Goal: Task Accomplishment & Management: Manage account settings

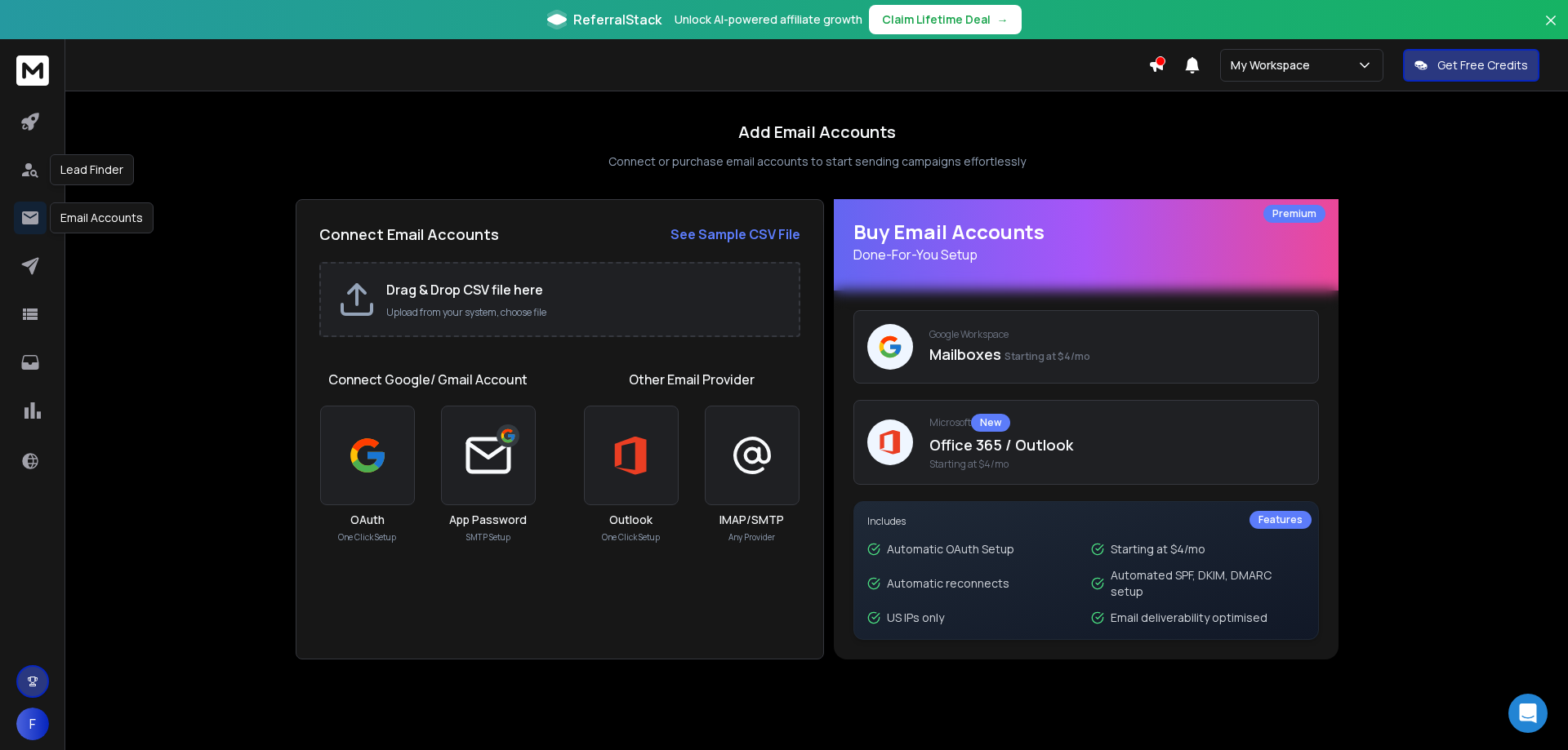
click at [39, 211] on icon at bounding box center [30, 217] width 20 height 20
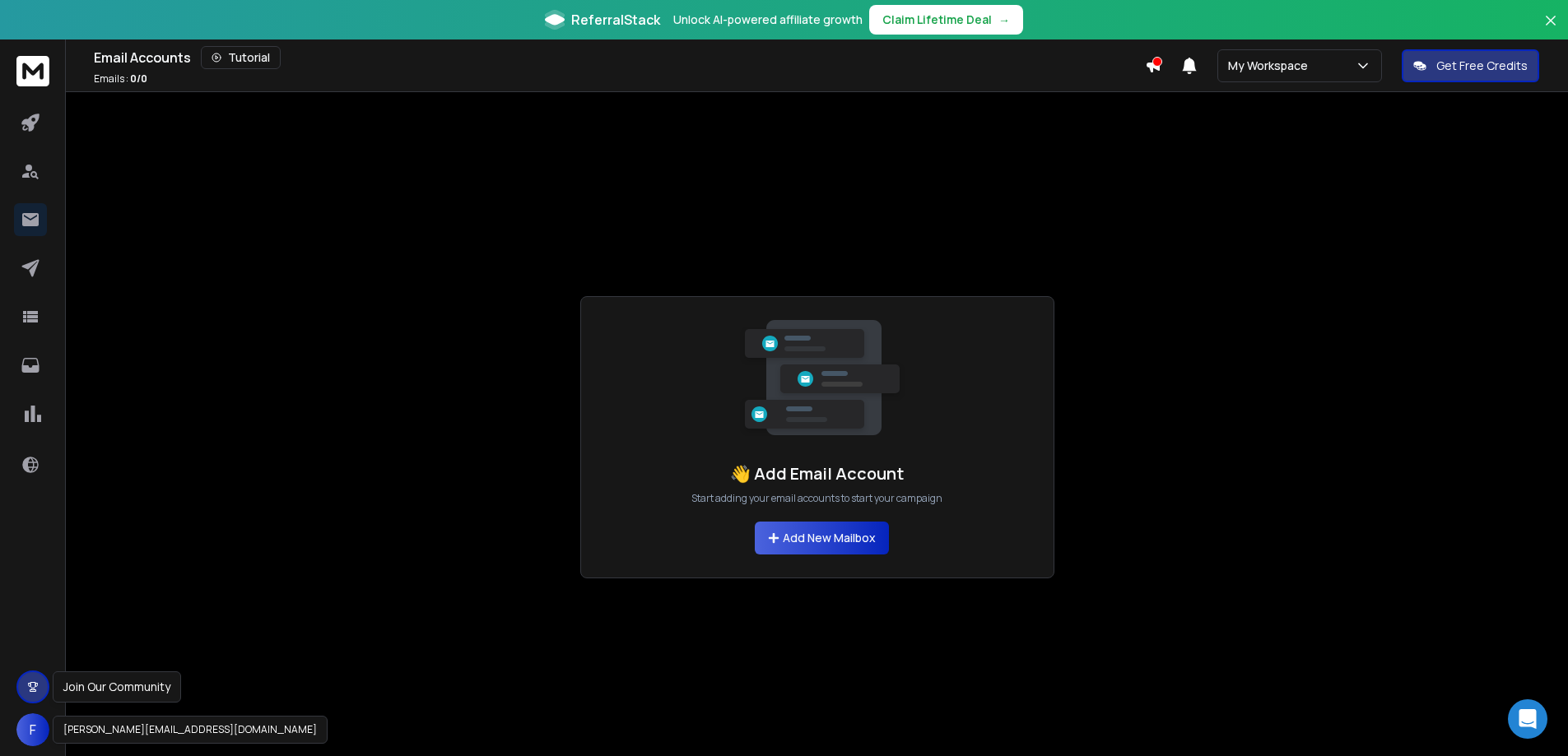
click at [27, 722] on span "F" at bounding box center [33, 729] width 33 height 33
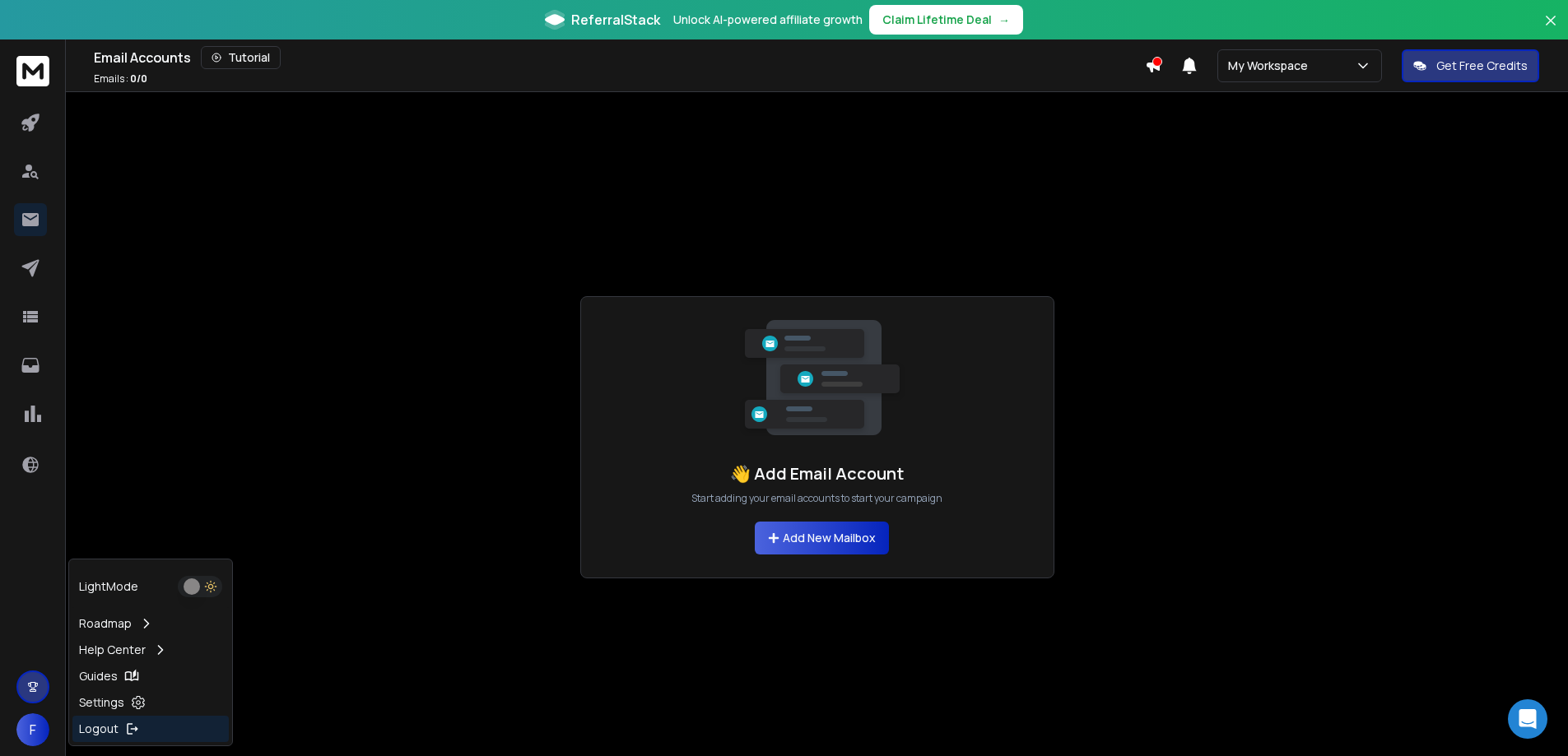
click at [105, 722] on p "Logout" at bounding box center [98, 729] width 39 height 16
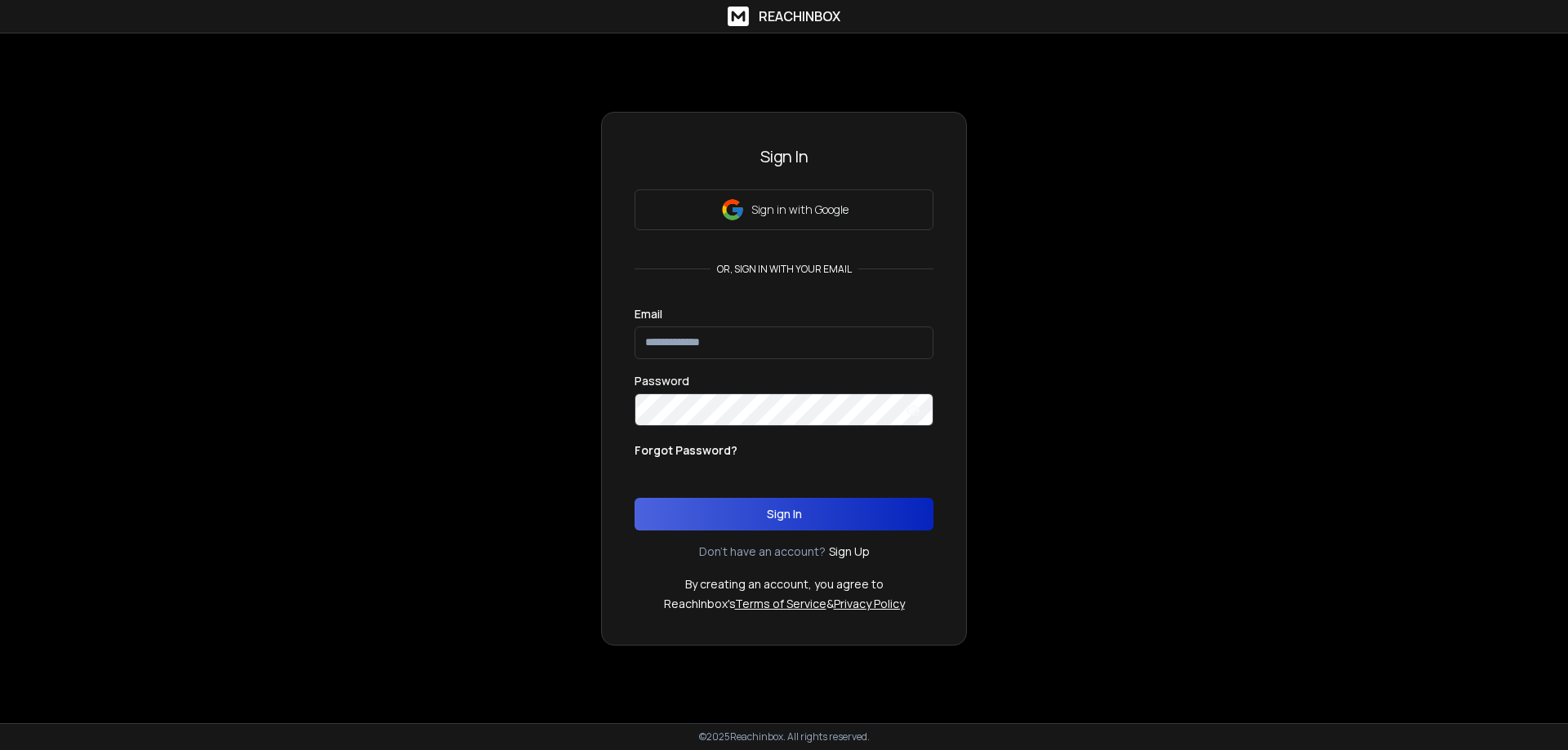
click at [691, 318] on div "Email" at bounding box center [784, 313] width 299 height 11
click at [686, 336] on input "email" at bounding box center [784, 342] width 299 height 32
paste input "**********"
type input "**********"
click at [635, 498] on button "Sign In" at bounding box center [784, 514] width 299 height 32
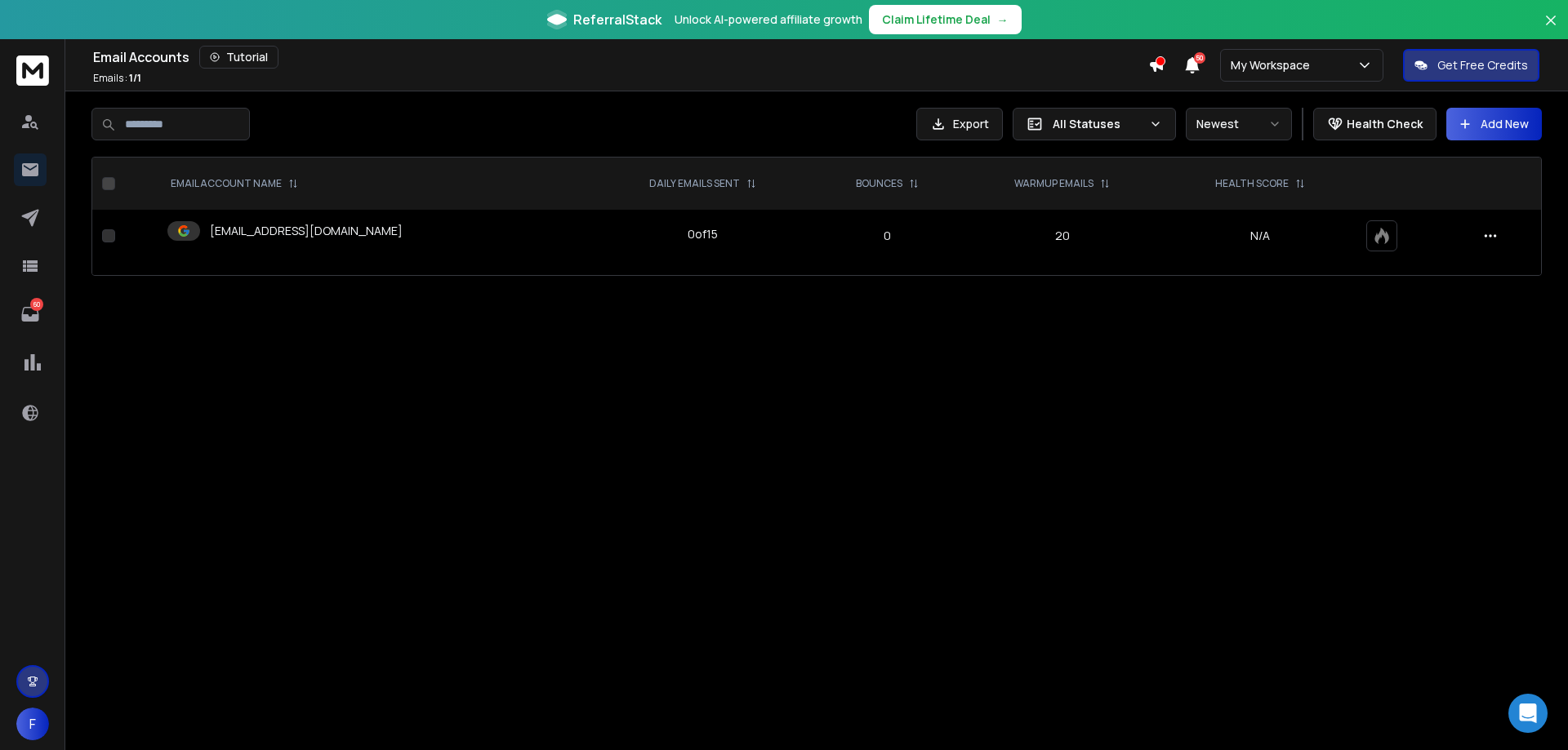
click at [354, 232] on p "[EMAIL_ADDRESS][DOMAIN_NAME]" at bounding box center [306, 230] width 193 height 16
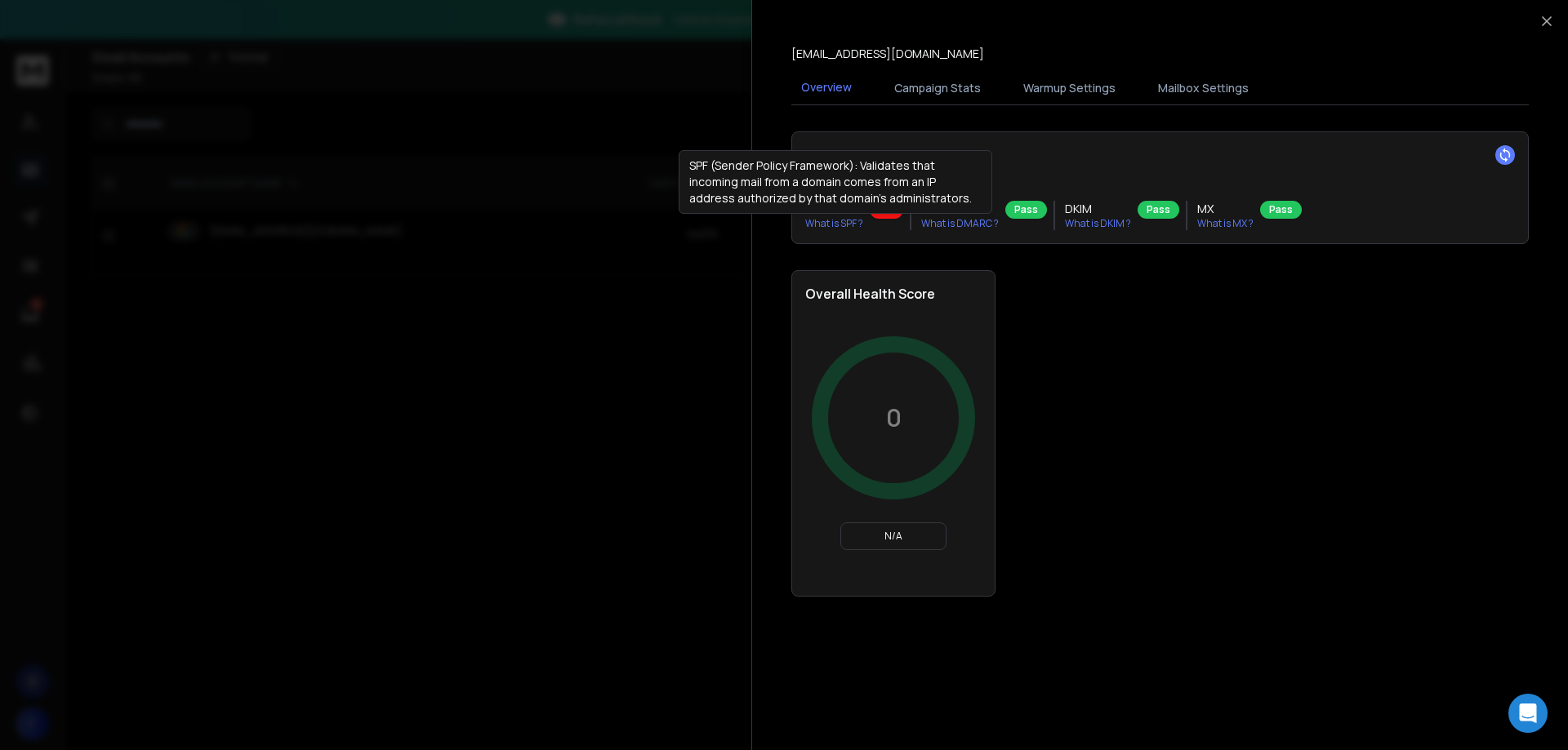
click at [849, 223] on p "What is SPF ?" at bounding box center [835, 223] width 58 height 13
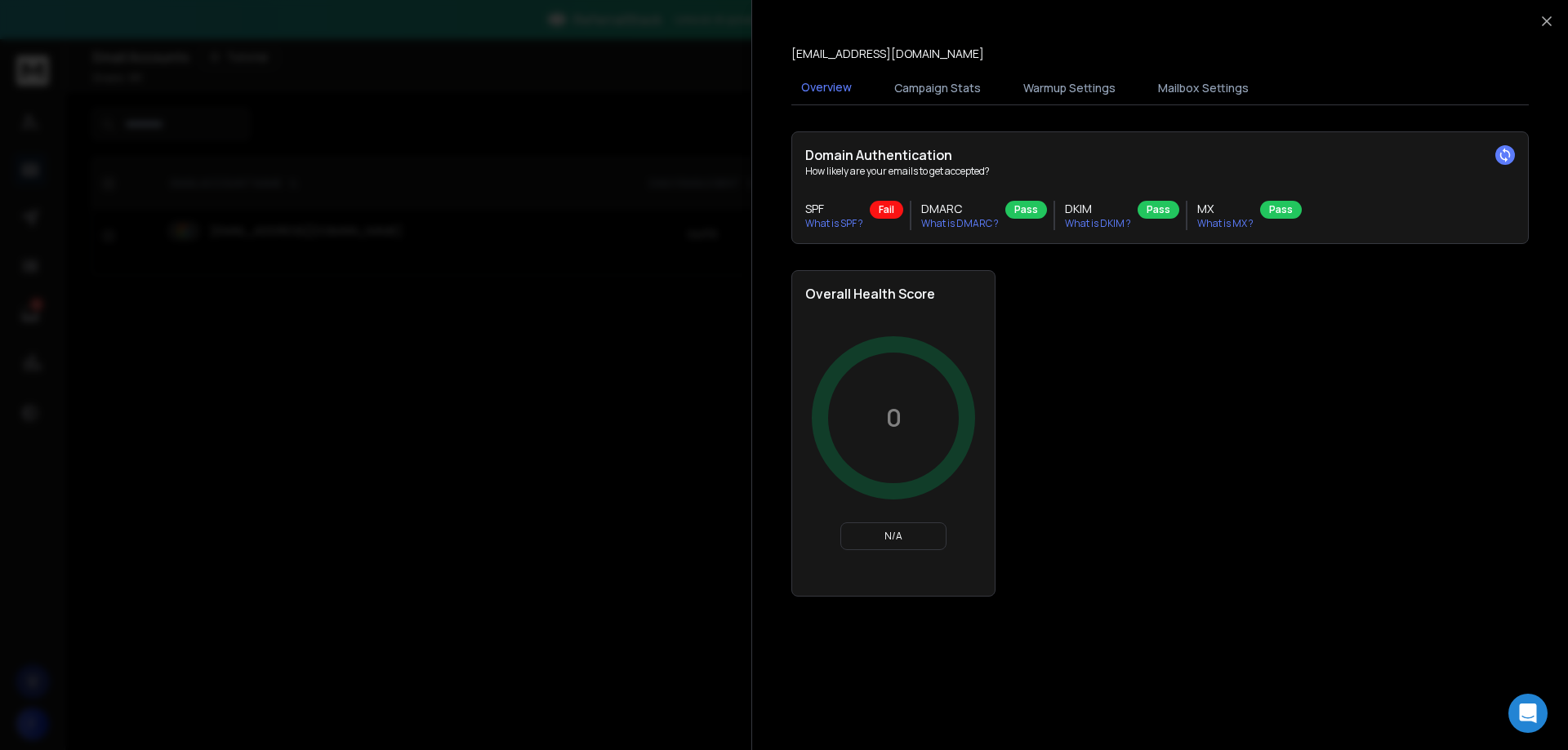
click at [843, 223] on p "What is SPF ?" at bounding box center [835, 223] width 58 height 13
click at [1049, 79] on button "Warmup Settings" at bounding box center [1070, 88] width 112 height 36
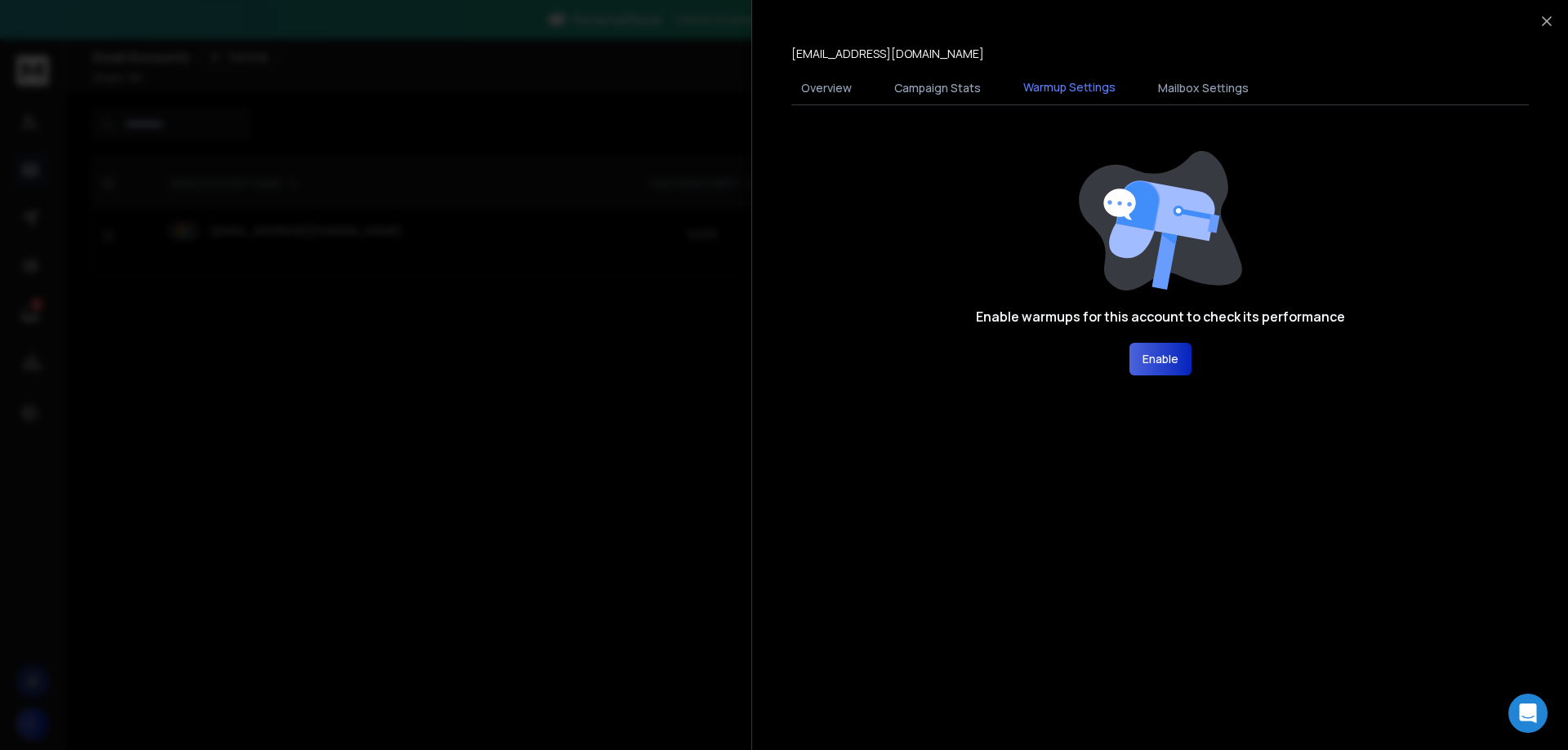
click at [1165, 76] on button "Mailbox Settings" at bounding box center [1203, 88] width 110 height 36
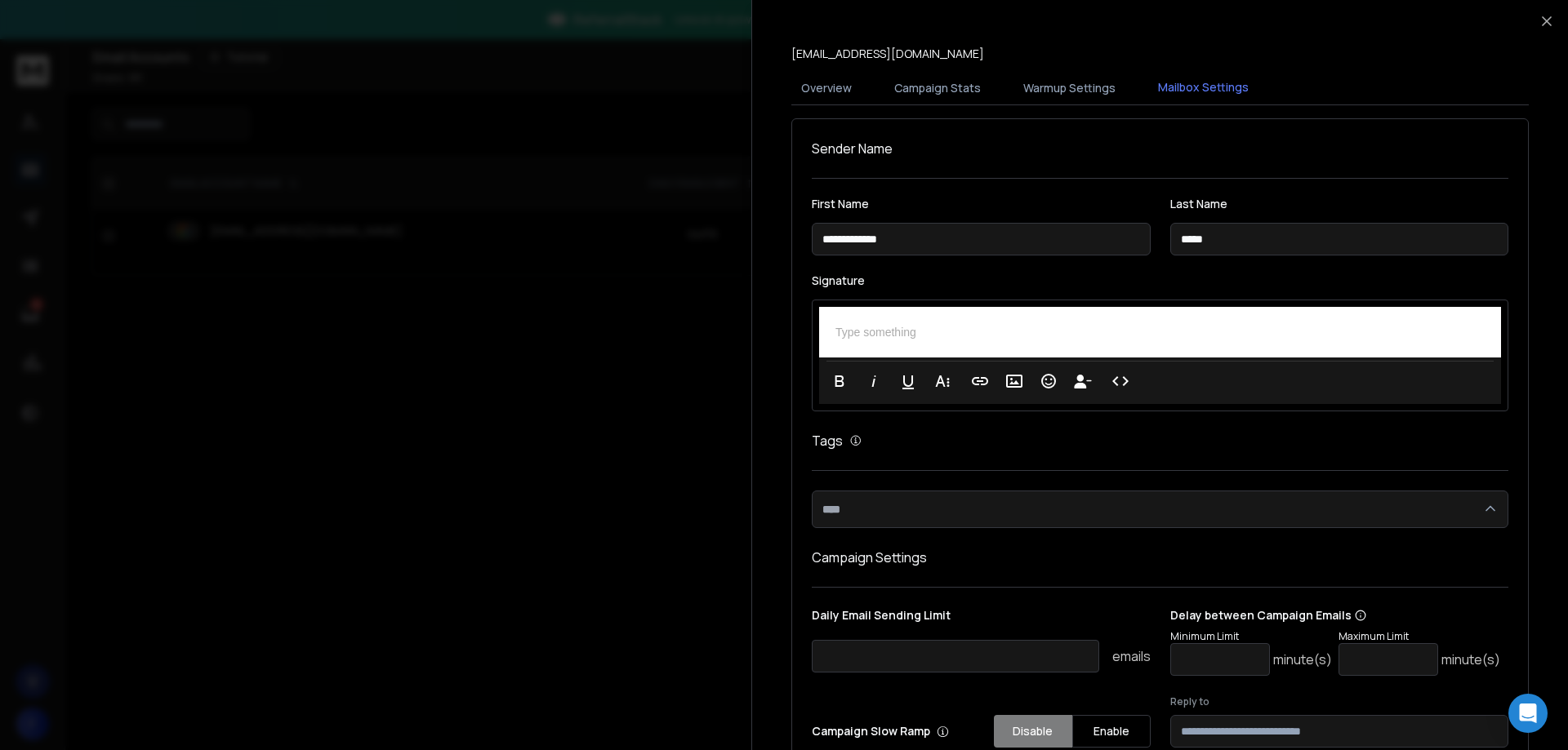
click at [952, 74] on button "Campaign Stats" at bounding box center [937, 88] width 106 height 36
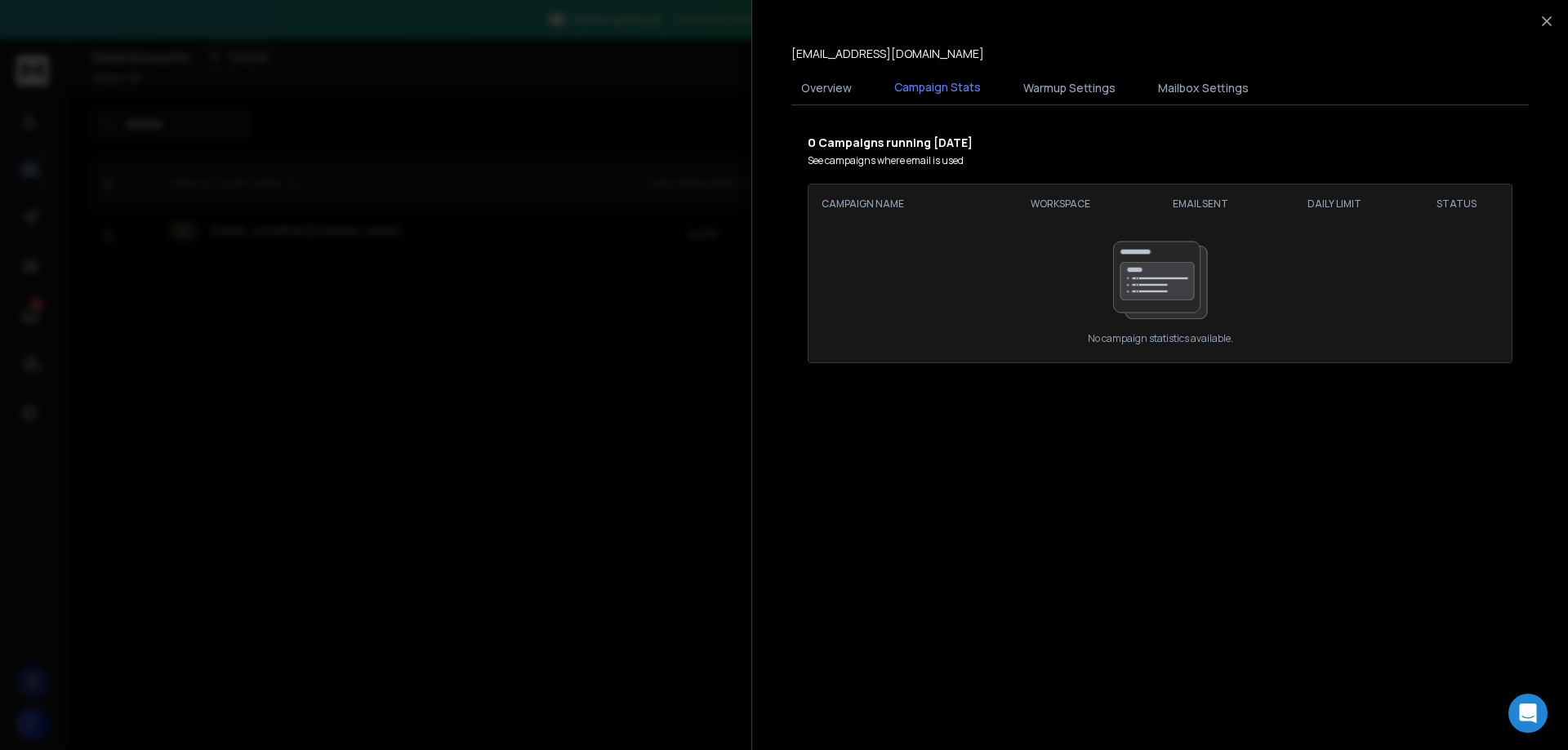
click at [841, 83] on button "Overview" at bounding box center [826, 88] width 71 height 36
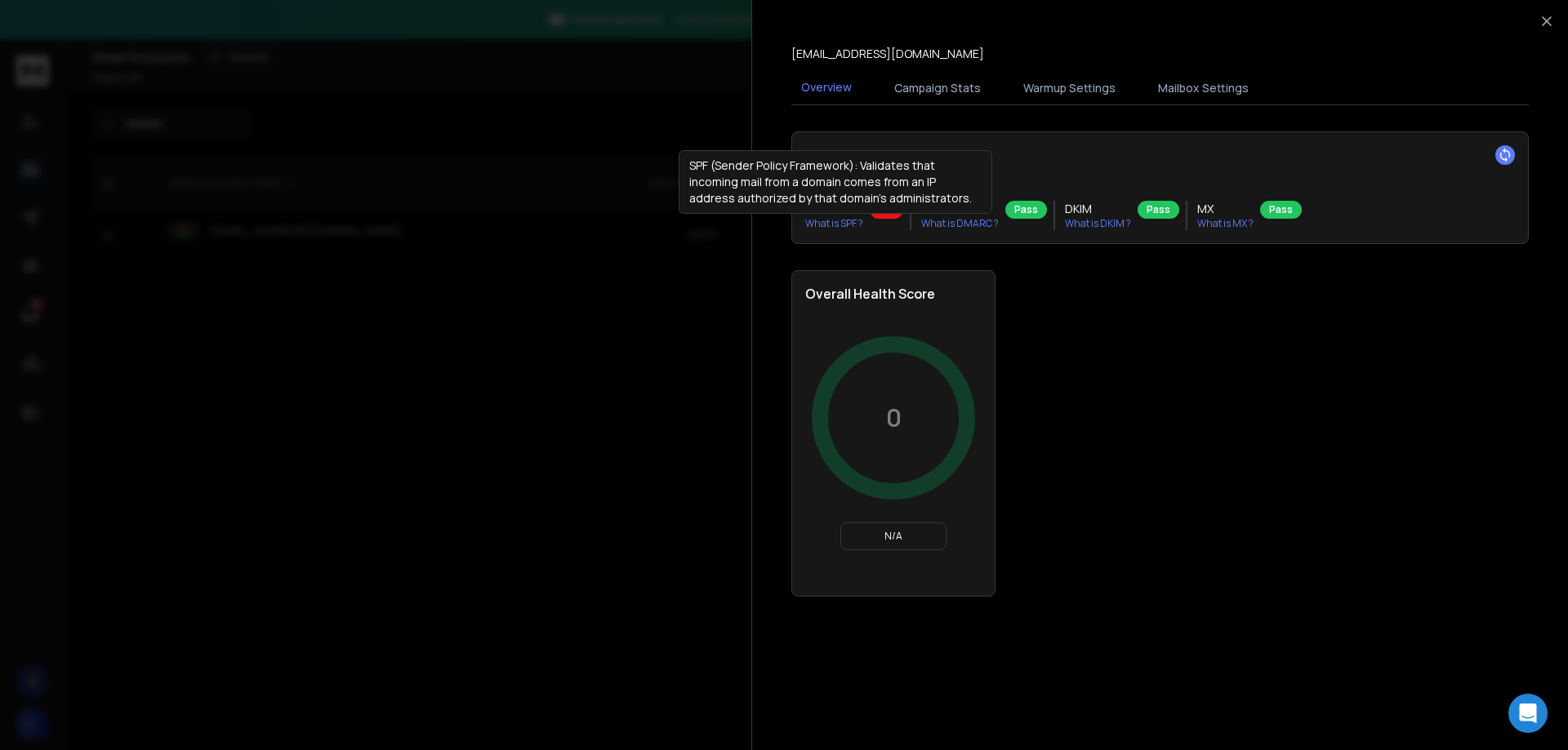
click at [839, 222] on p "What is SPF ?" at bounding box center [835, 223] width 58 height 13
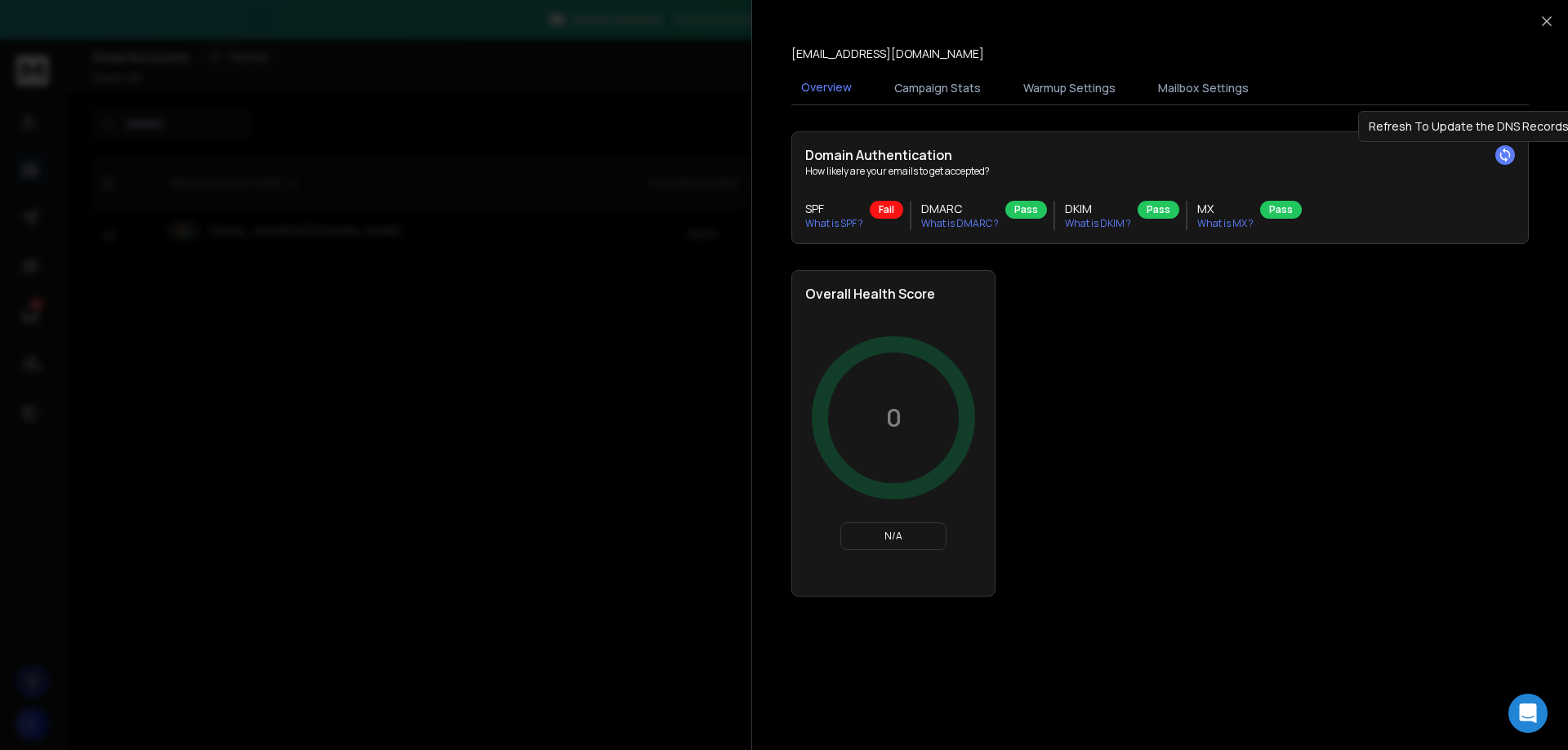
click at [1500, 155] on icon at bounding box center [1505, 155] width 16 height 16
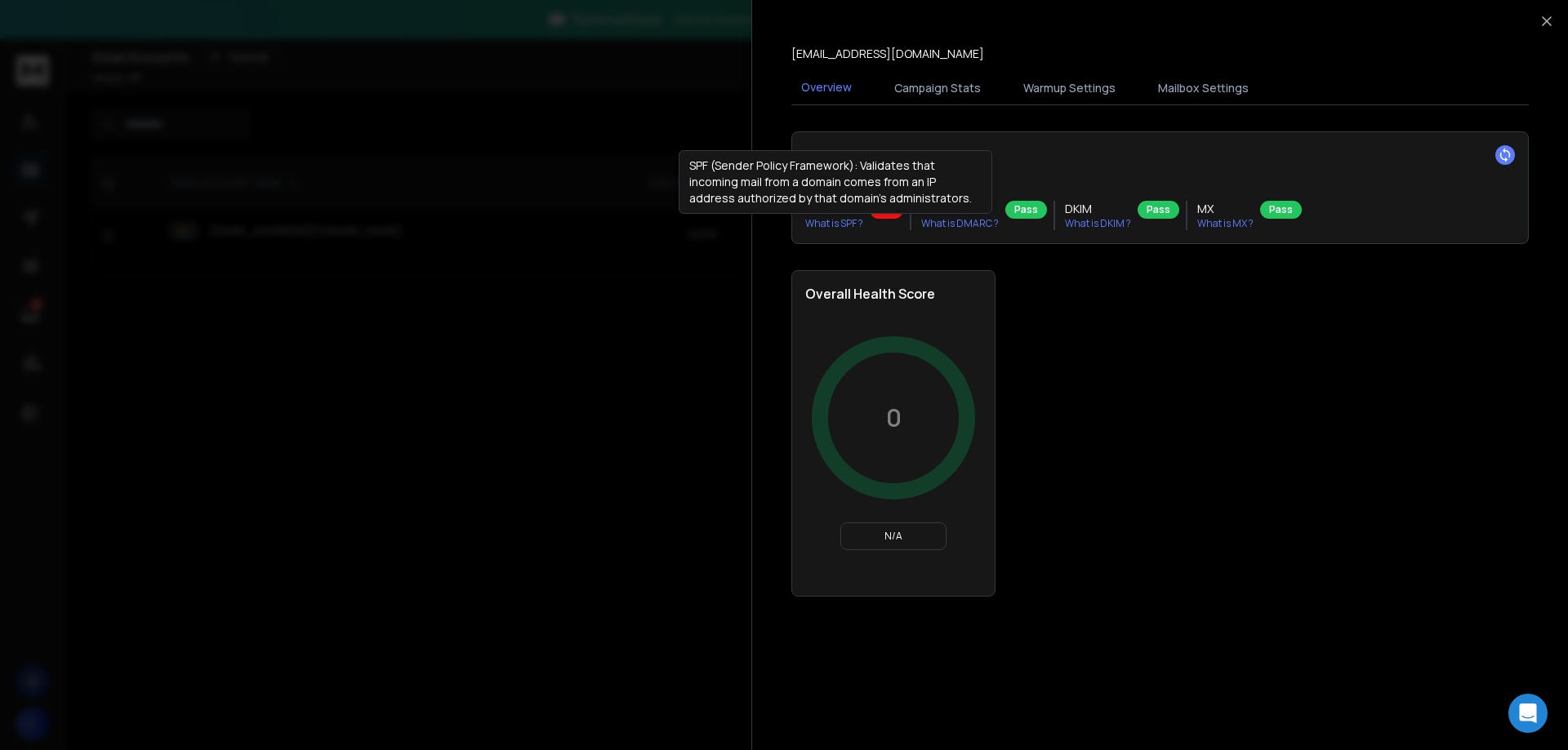
click at [820, 226] on p "What is SPF ?" at bounding box center [835, 223] width 58 height 13
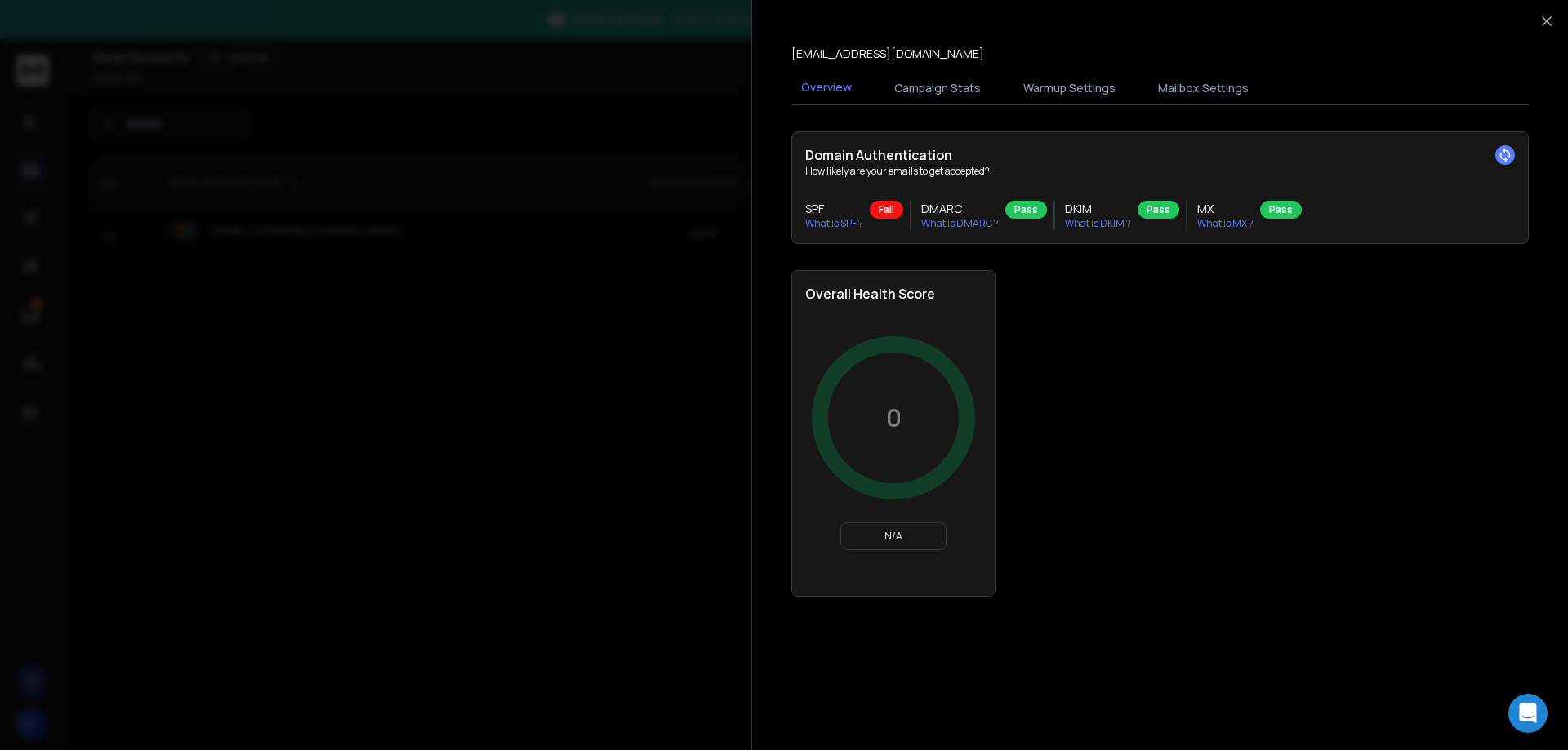
click at [931, 87] on button "Campaign Stats" at bounding box center [937, 88] width 106 height 36
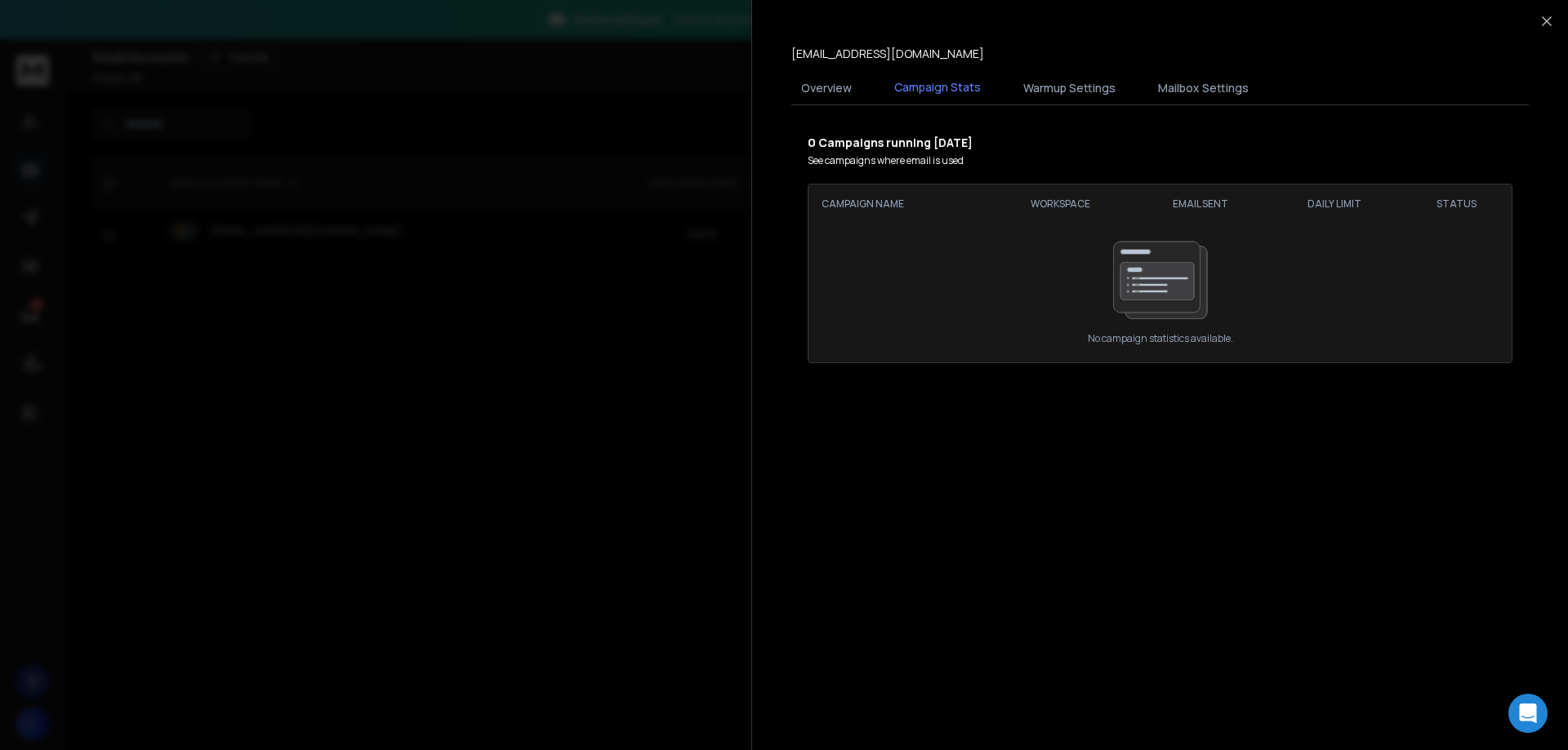
click at [1035, 77] on button "Warmup Settings" at bounding box center [1070, 88] width 112 height 36
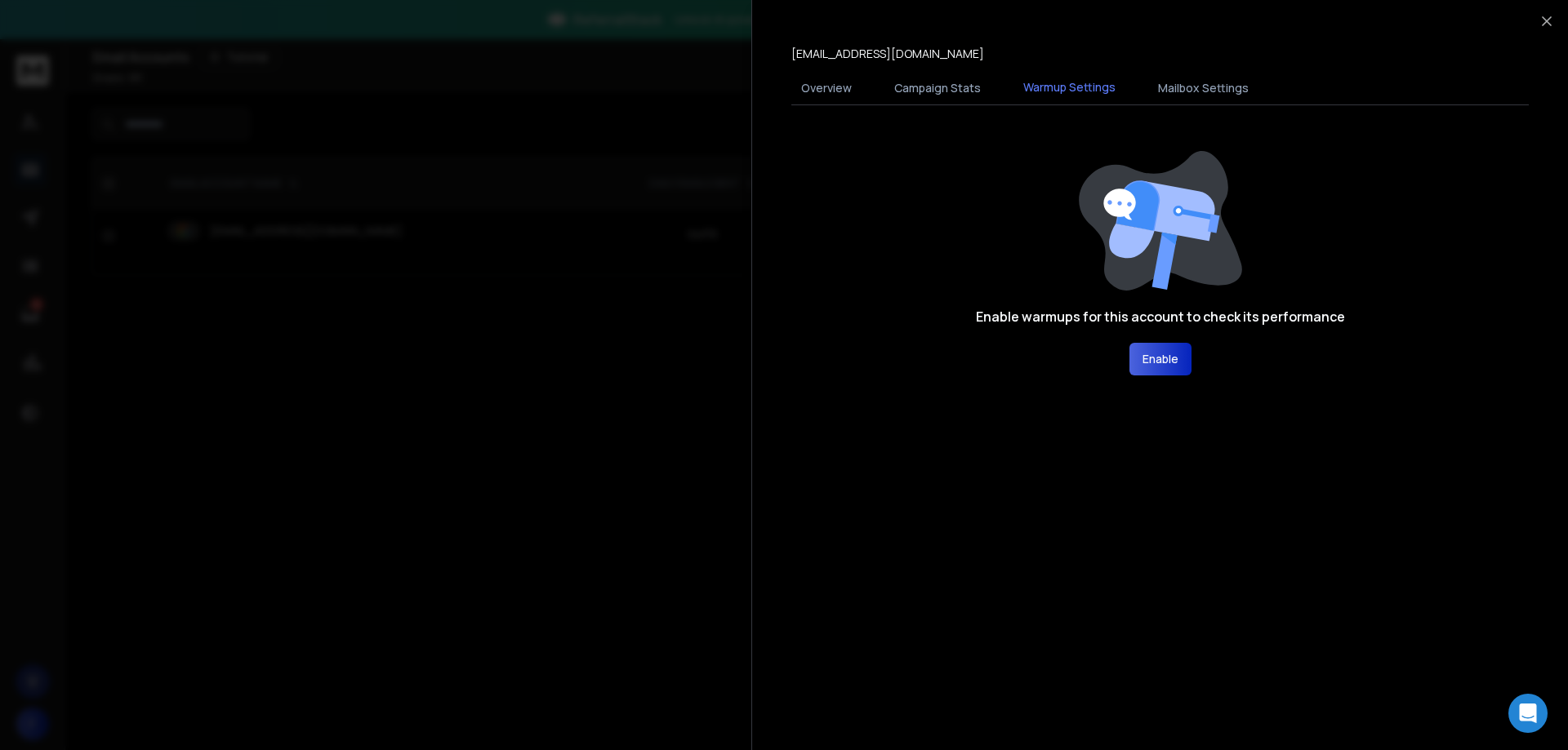
click at [1175, 79] on button "Mailbox Settings" at bounding box center [1203, 88] width 110 height 36
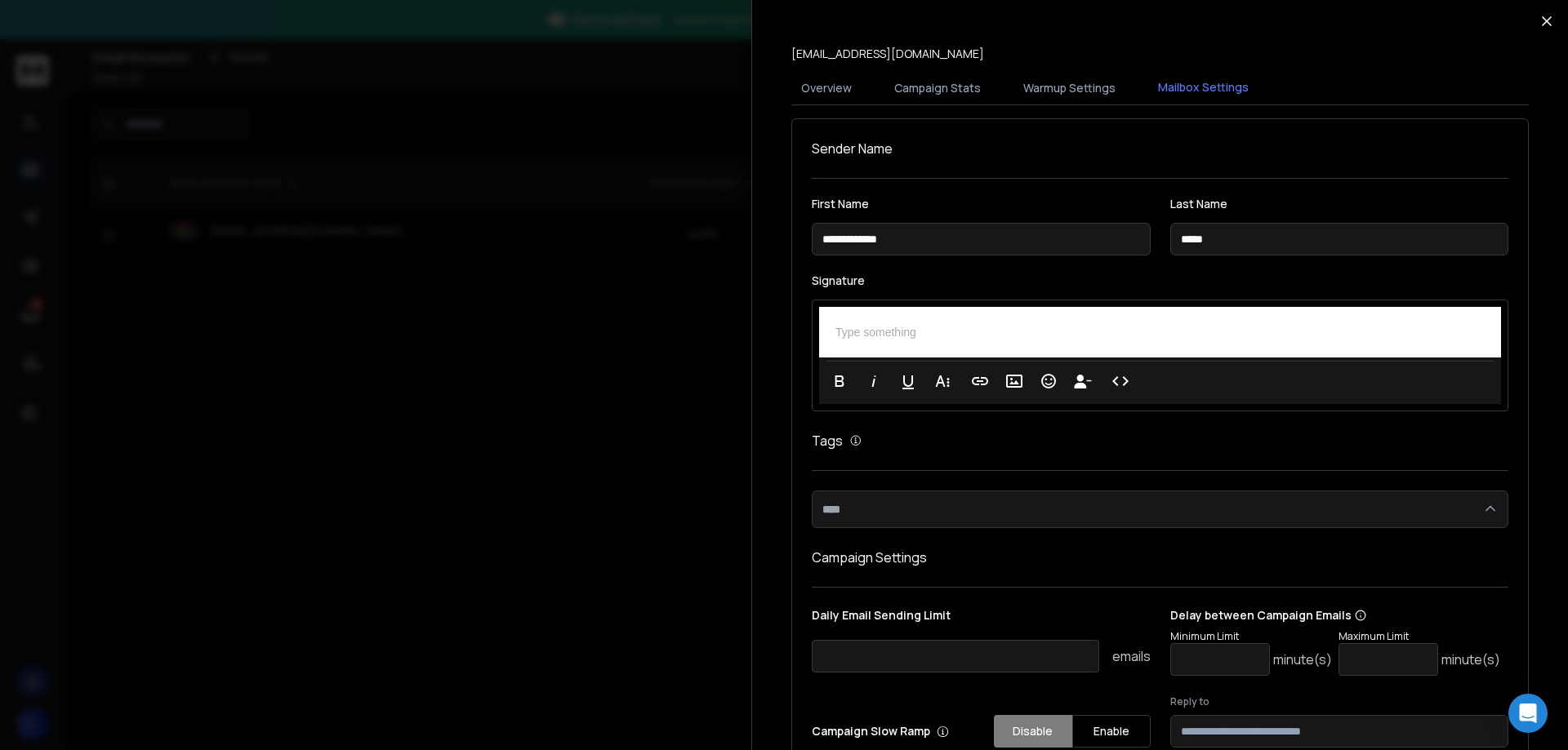
click at [1539, 20] on icon "button" at bounding box center [1547, 20] width 16 height 16
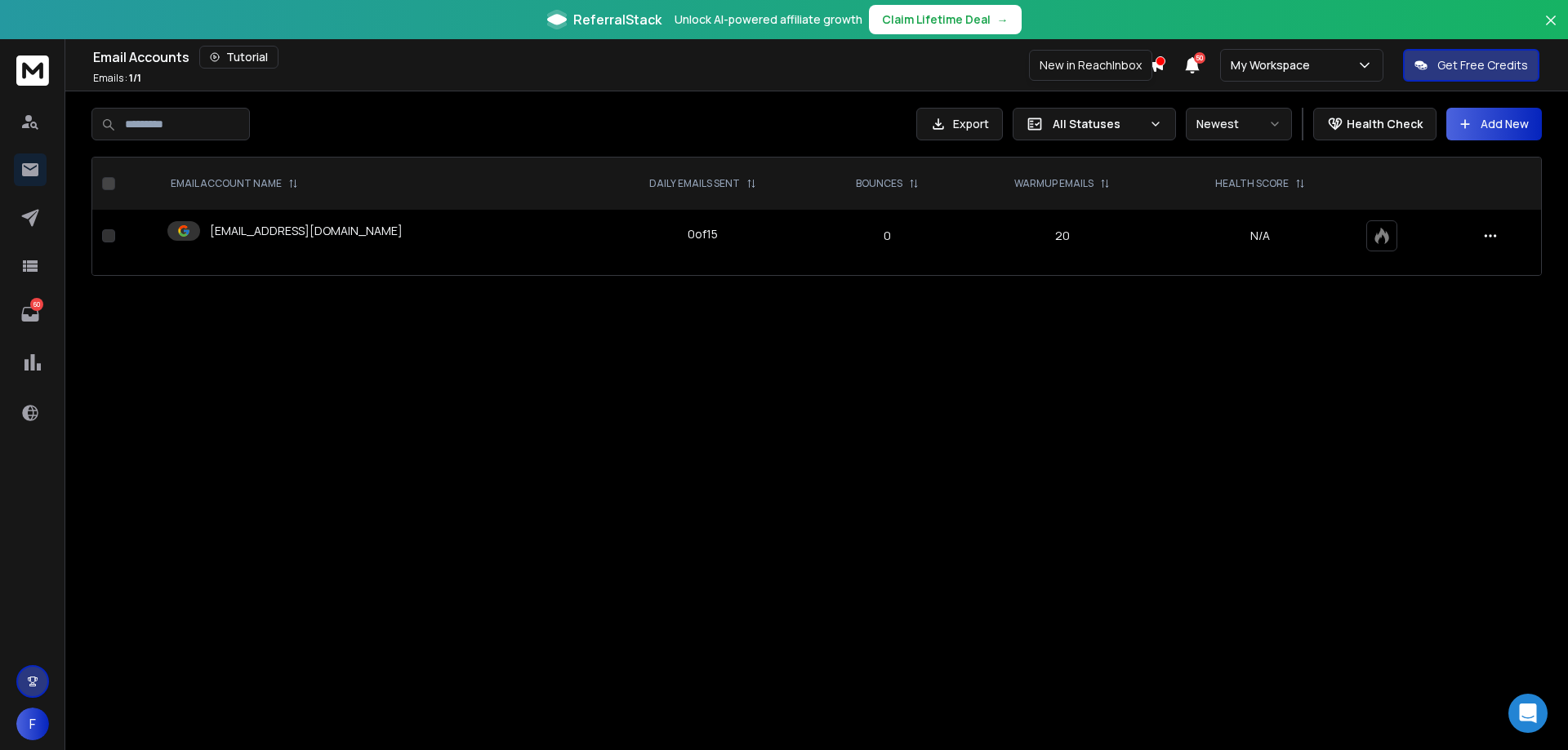
click at [1163, 64] on div at bounding box center [1161, 61] width 10 height 10
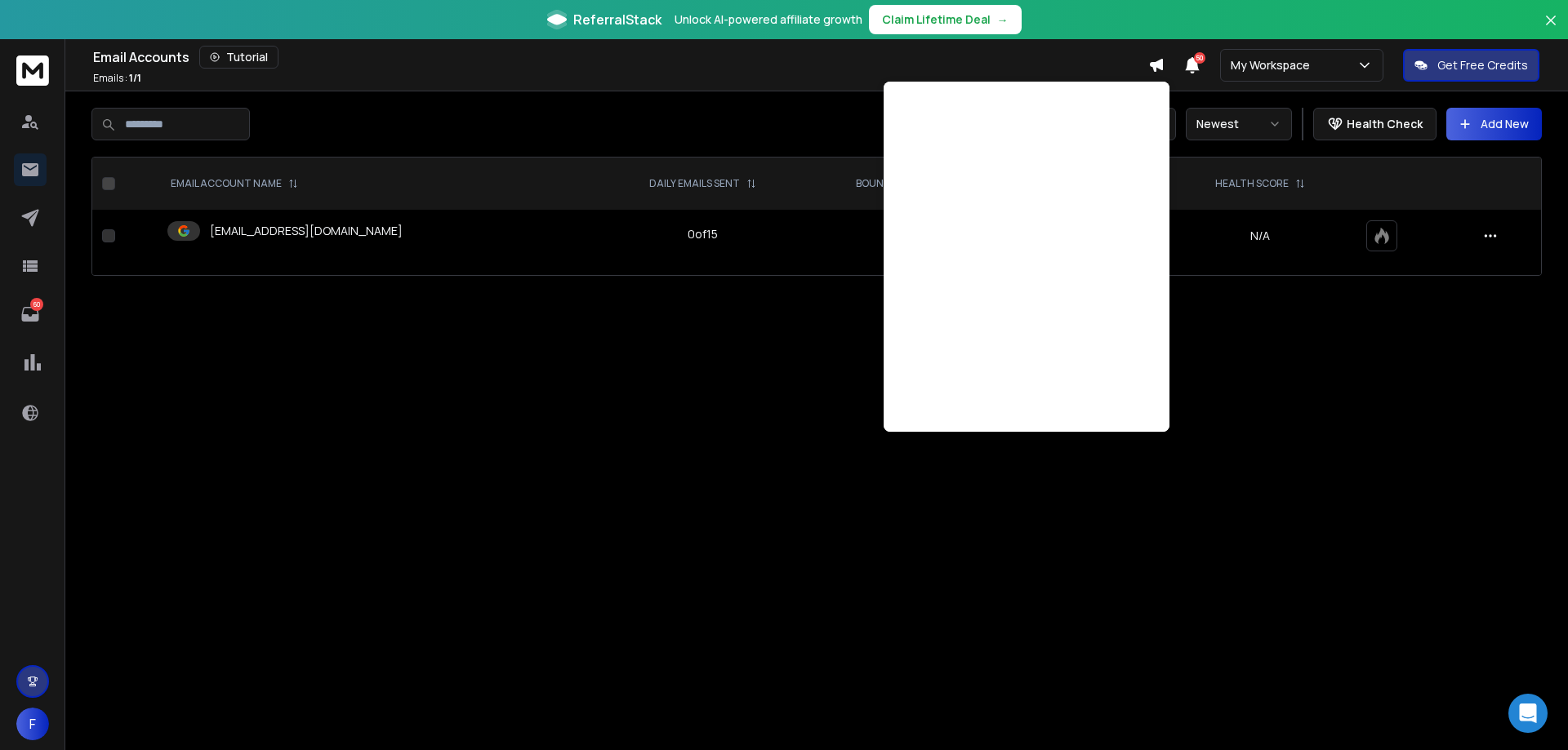
click at [664, 364] on div "ReferralStack Unlock AI-powered affiliate growth Lifetime Deals available! Clai…" at bounding box center [784, 375] width 1568 height 750
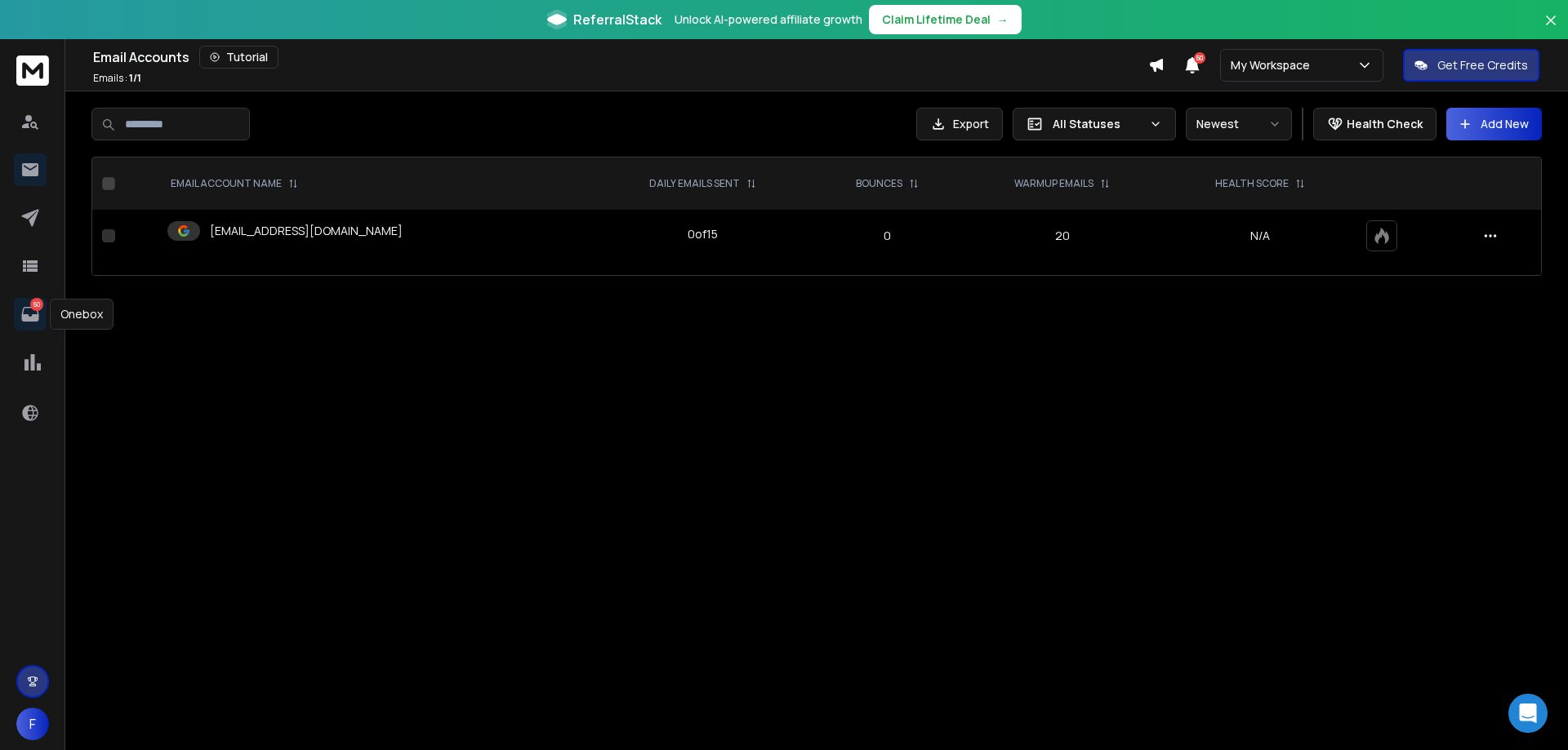
click at [42, 305] on p "60" at bounding box center [37, 304] width 13 height 13
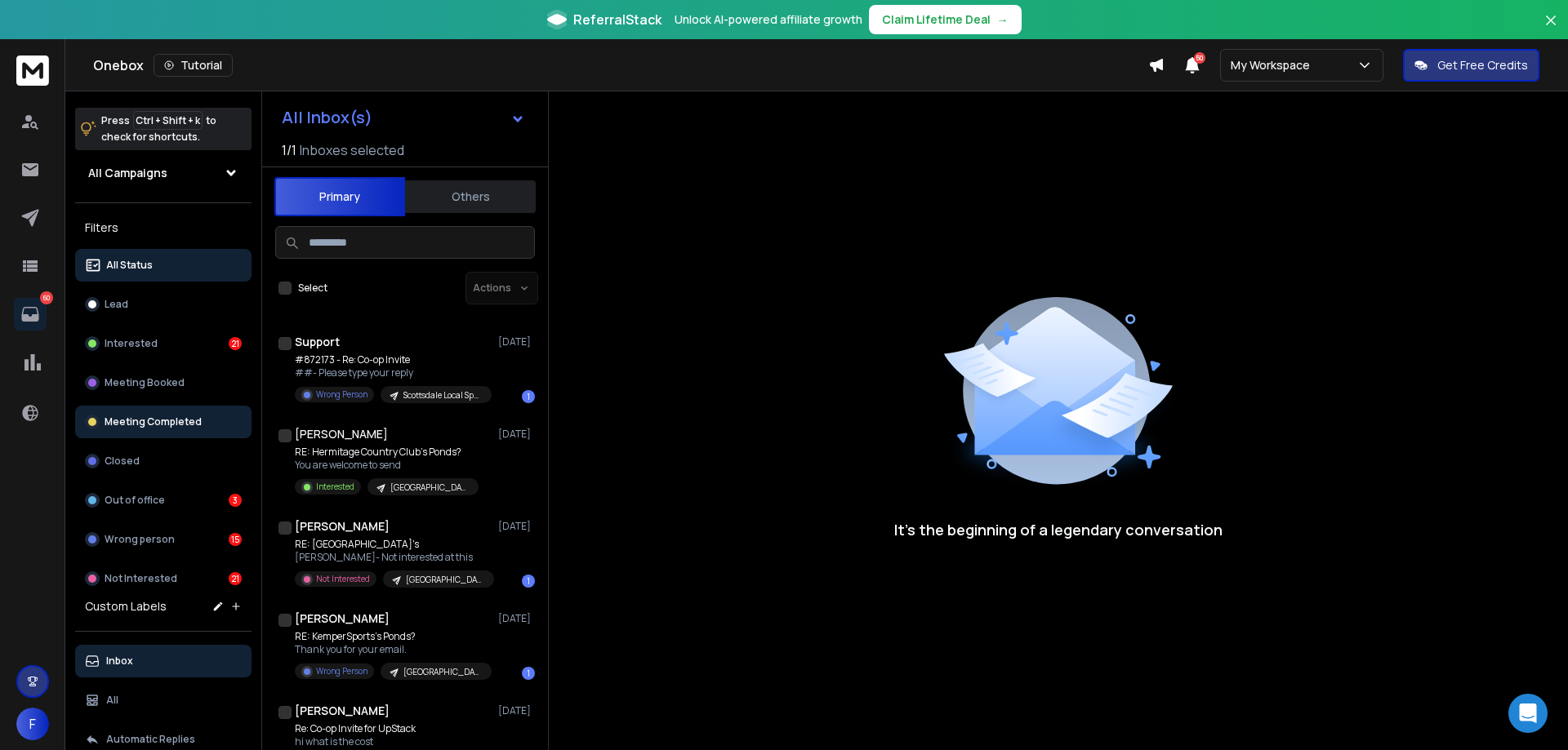
click at [180, 406] on button "Meeting Completed" at bounding box center [163, 422] width 177 height 32
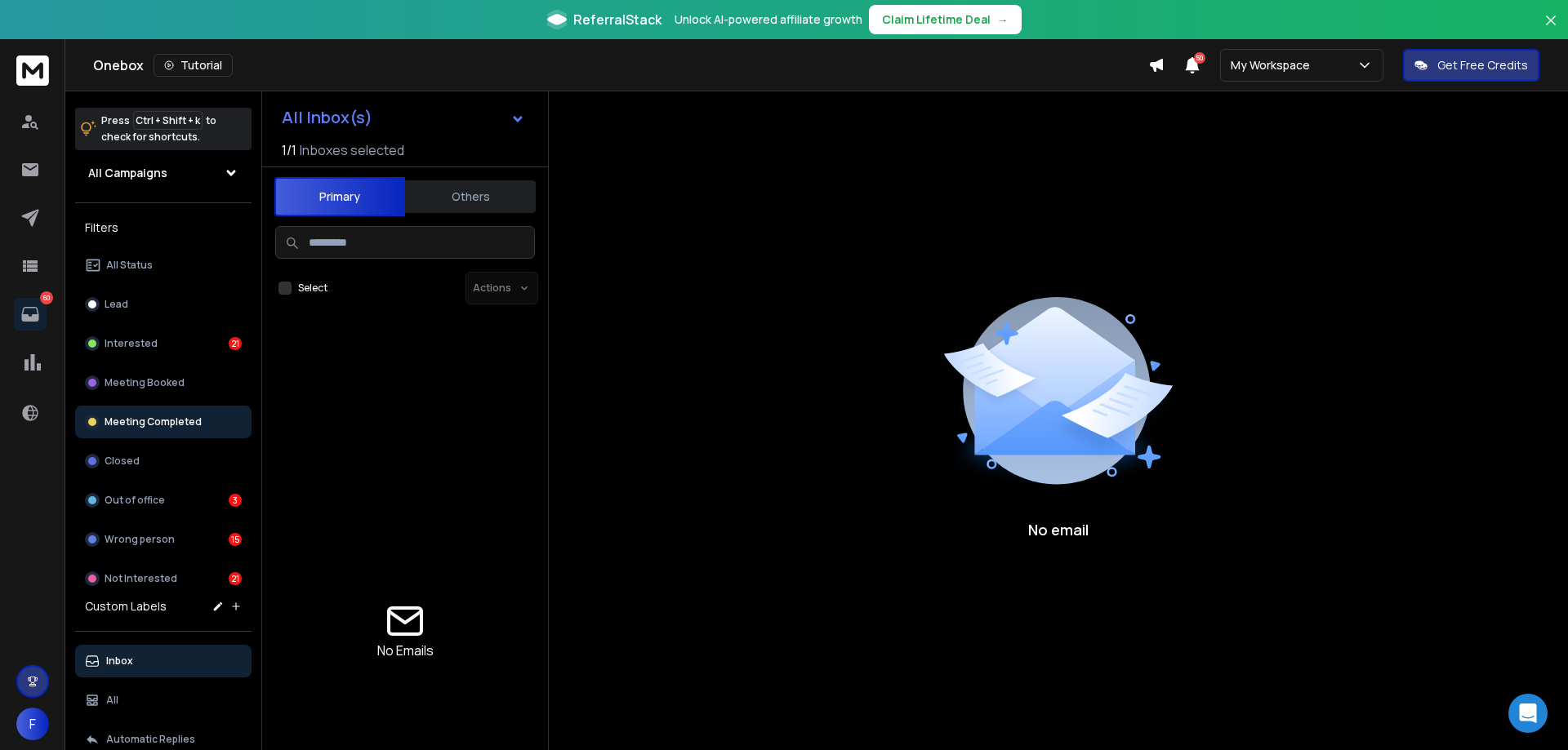
click at [187, 347] on button "Interested 21" at bounding box center [163, 343] width 177 height 32
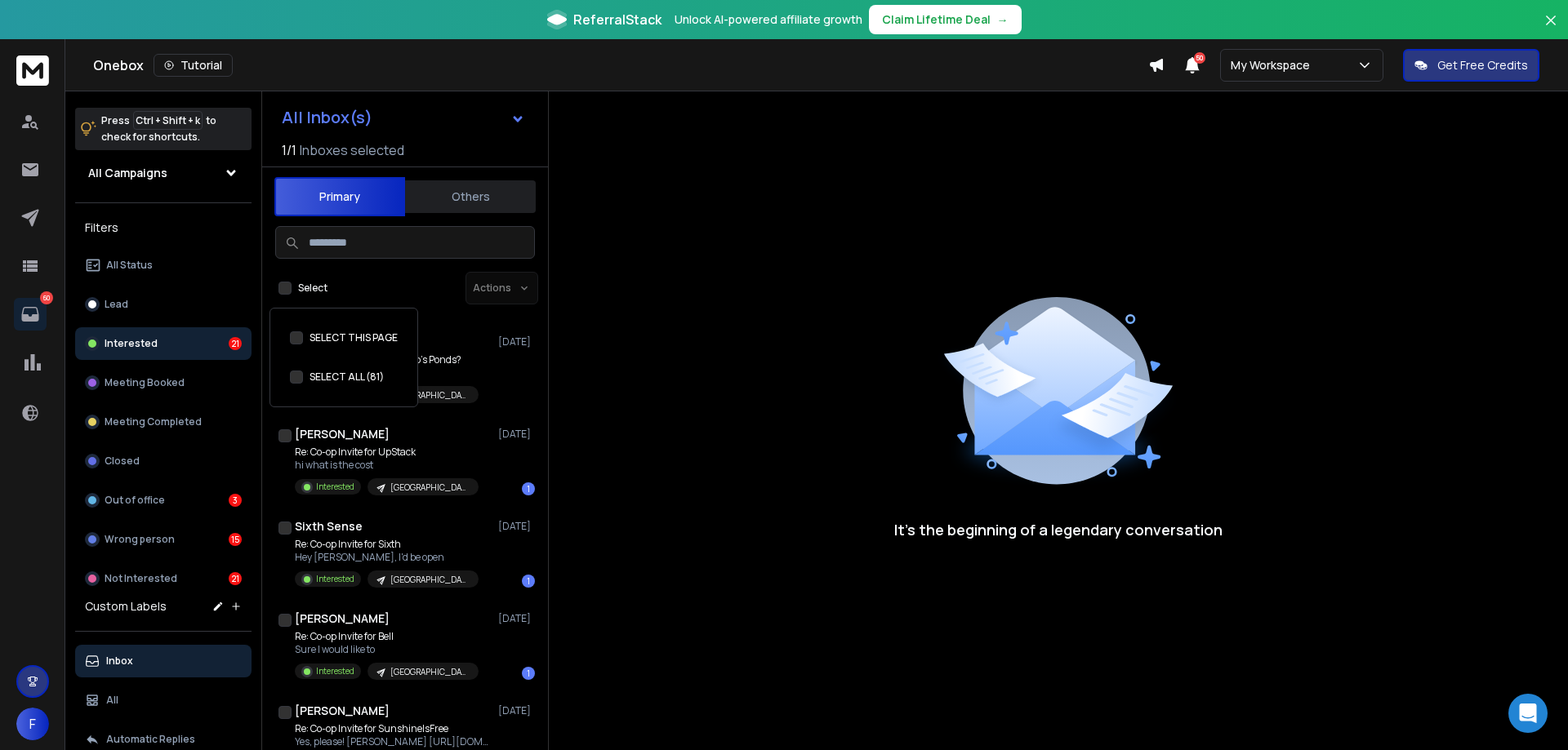
click at [285, 285] on button "SELECT THIS PAGE" at bounding box center [285, 288] width 13 height 13
click at [320, 378] on button "SELECT THIS PAGE" at bounding box center [319, 376] width 13 height 13
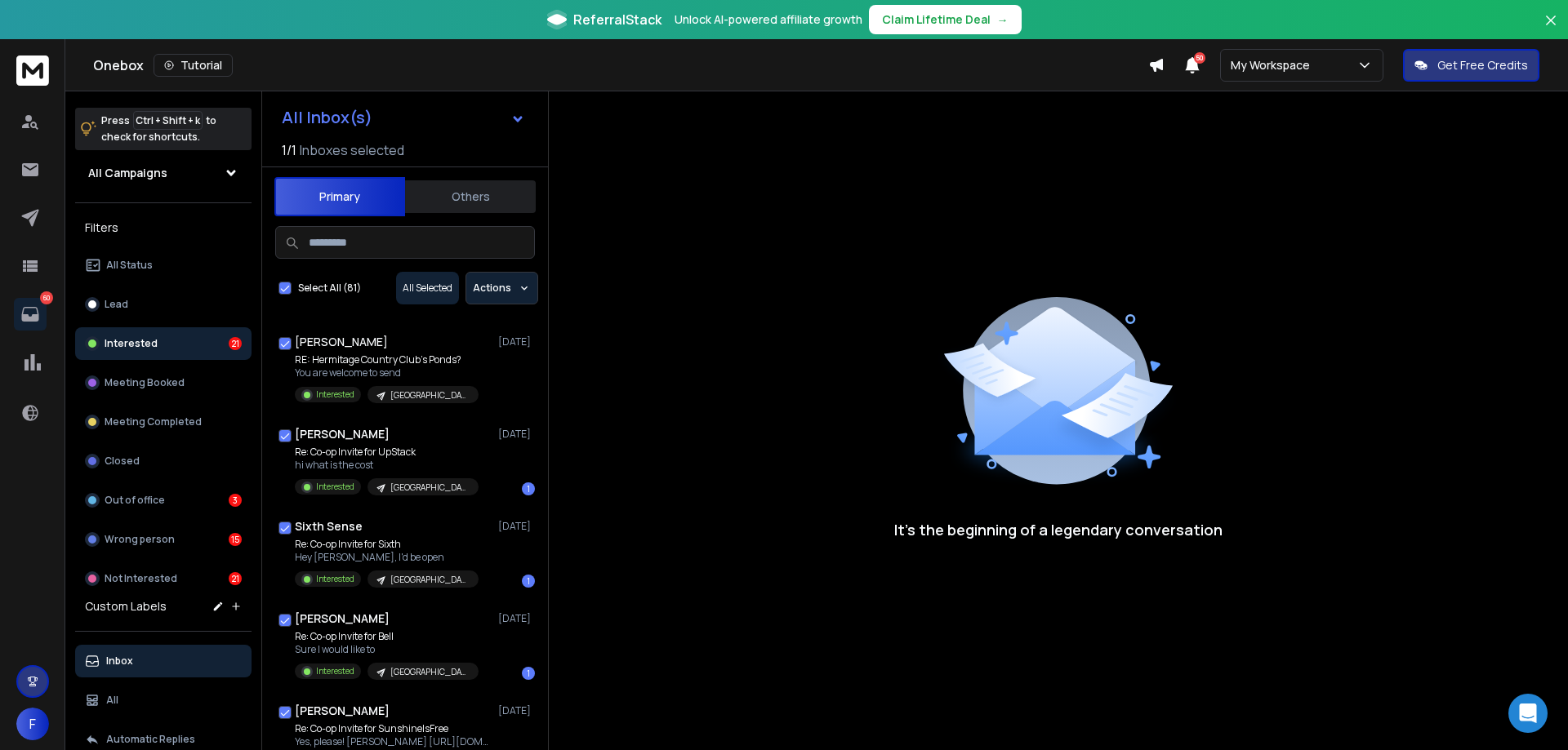
click at [489, 292] on p "Actions" at bounding box center [491, 288] width 38 height 13
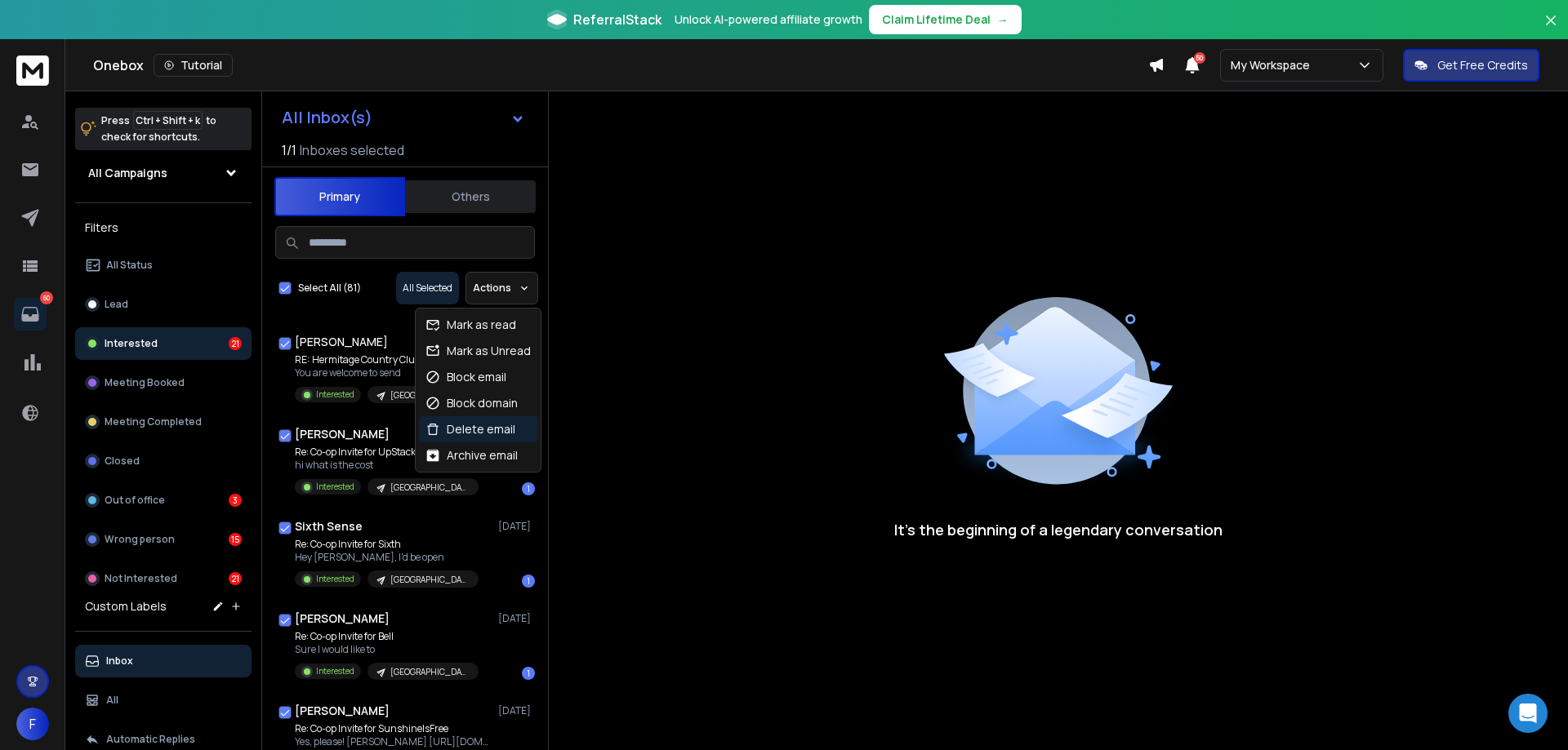
click at [482, 425] on div "Delete email" at bounding box center [471, 429] width 90 height 16
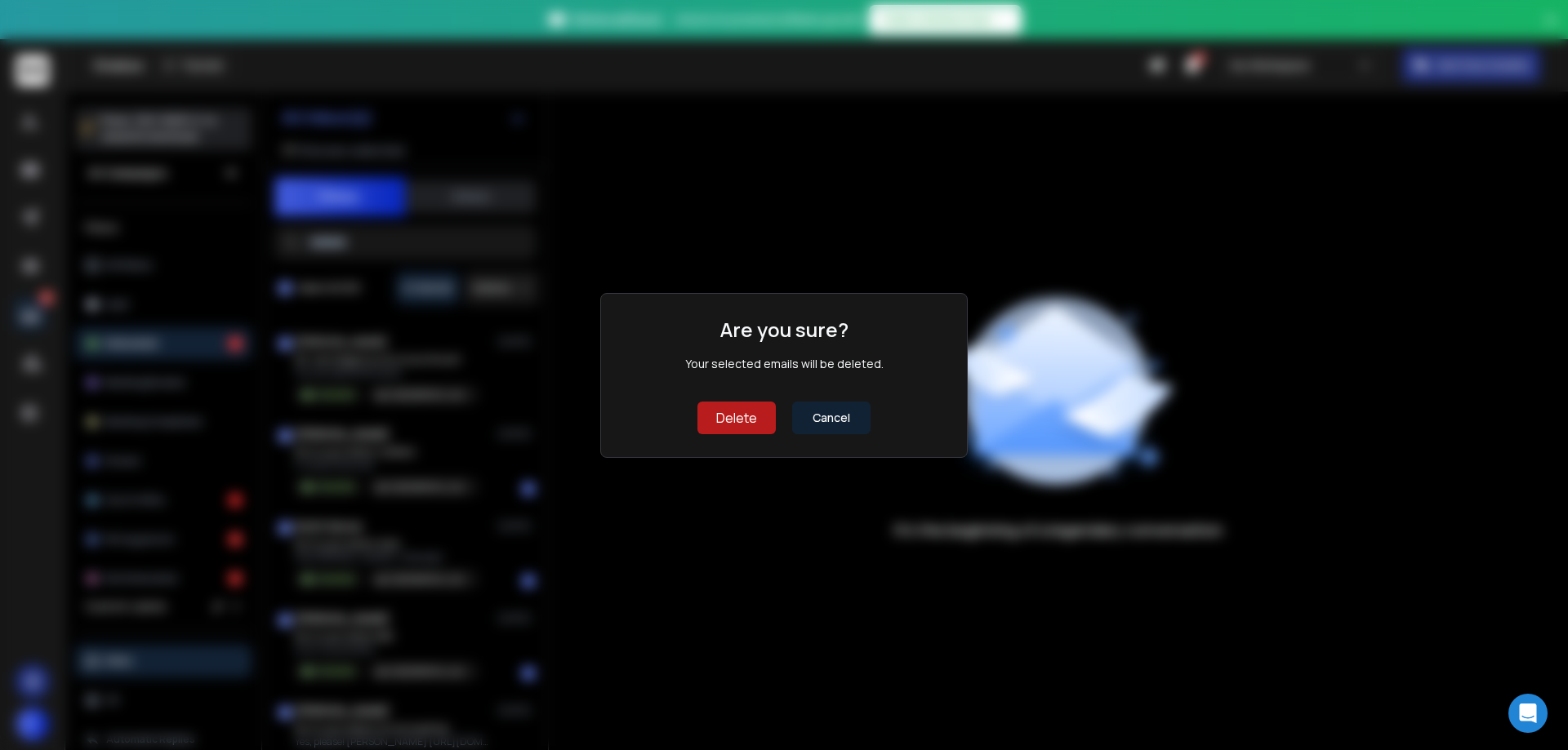
click at [756, 414] on button "Delete" at bounding box center [737, 418] width 78 height 32
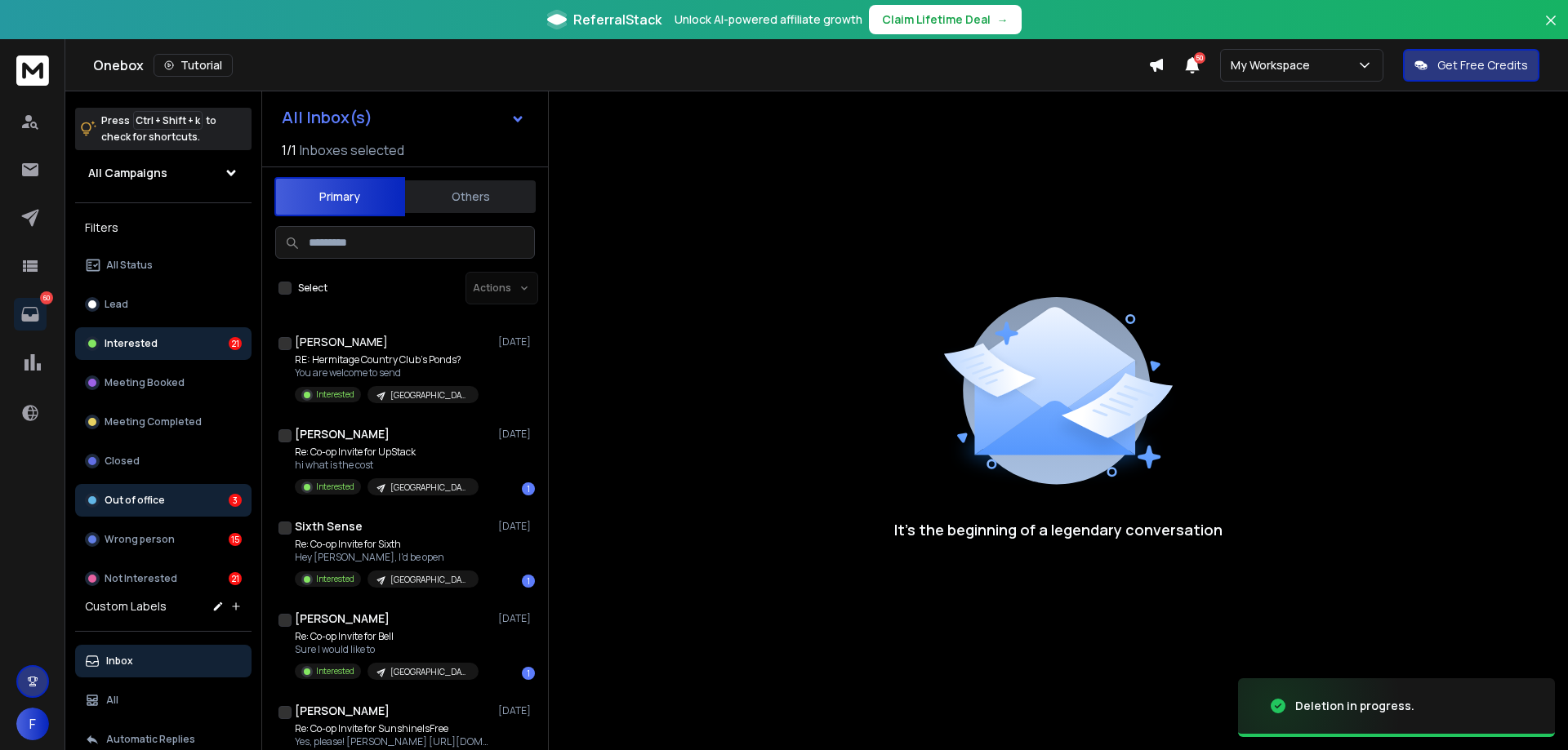
click at [166, 500] on button "Out of office 3" at bounding box center [163, 500] width 177 height 32
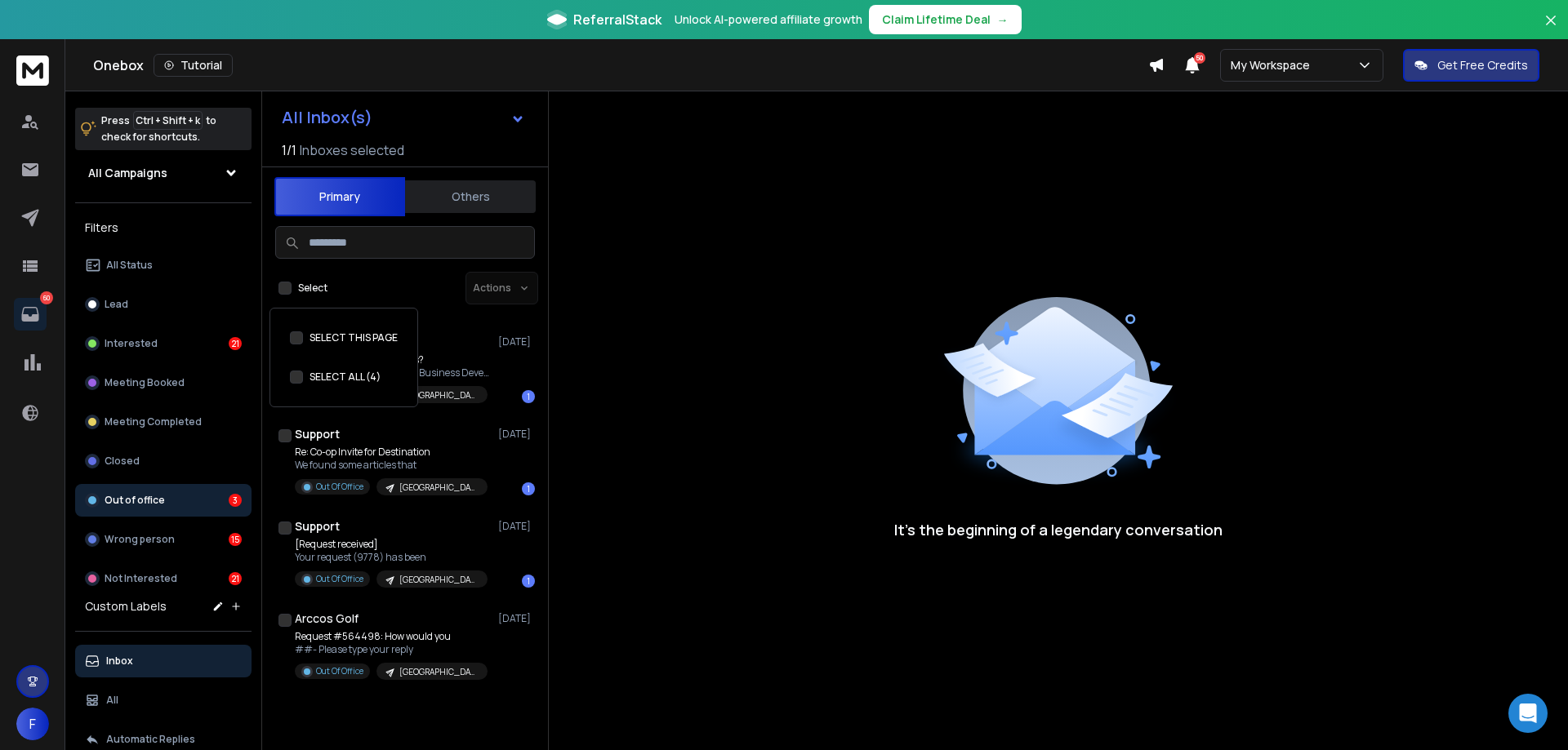
click at [286, 285] on button "SELECT THIS PAGE" at bounding box center [285, 288] width 13 height 13
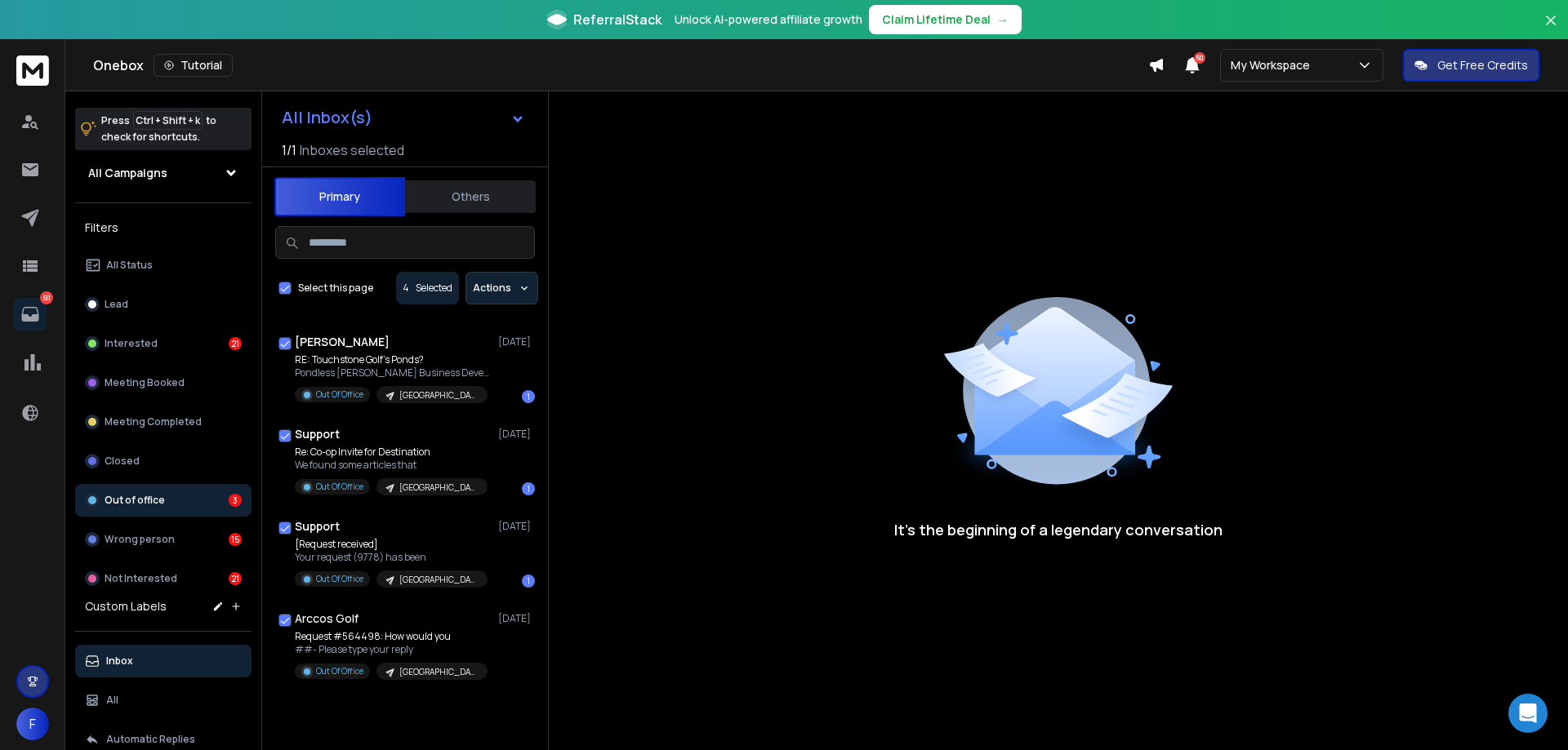
click at [490, 279] on button "Actions" at bounding box center [502, 288] width 73 height 32
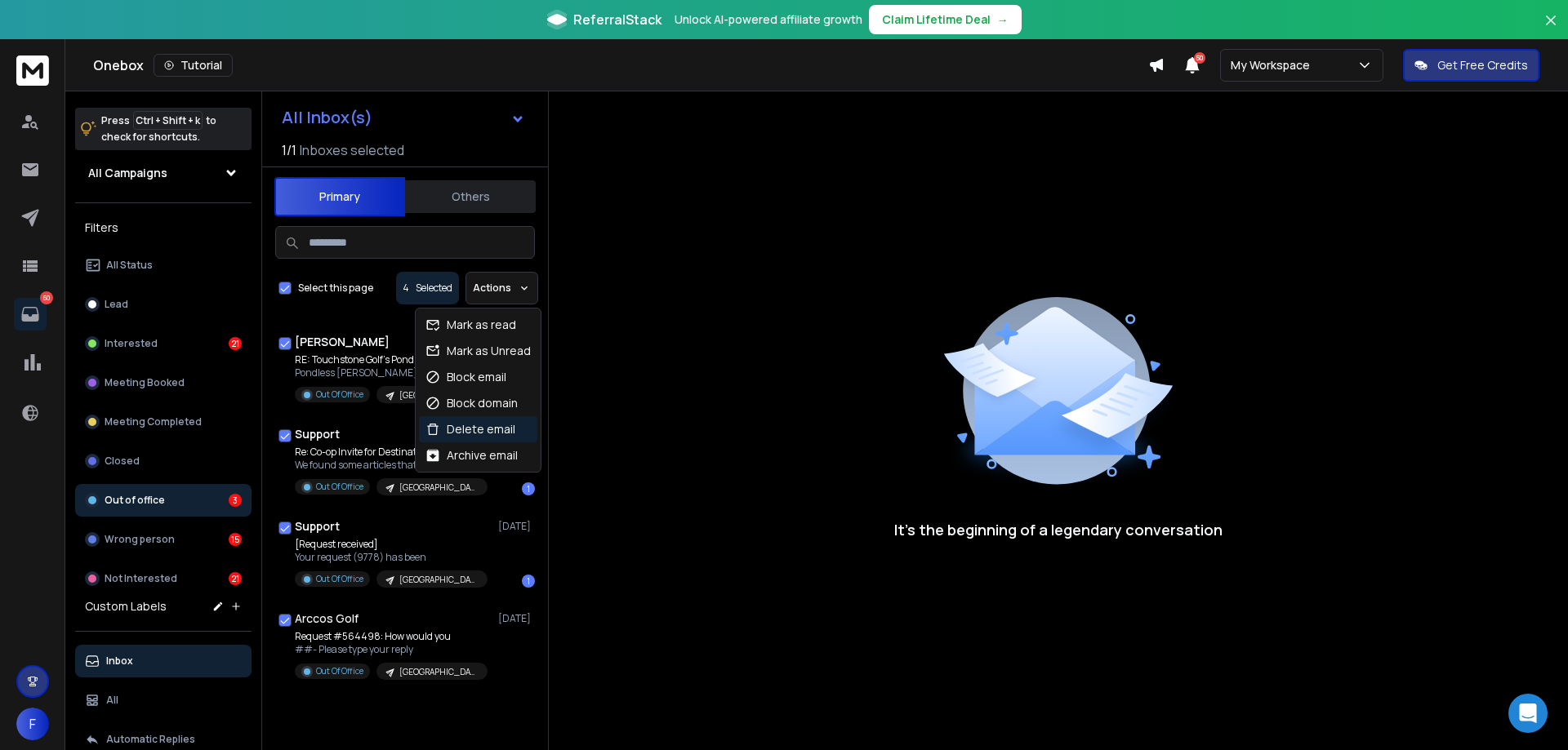
click at [473, 422] on div "Delete email" at bounding box center [471, 429] width 90 height 16
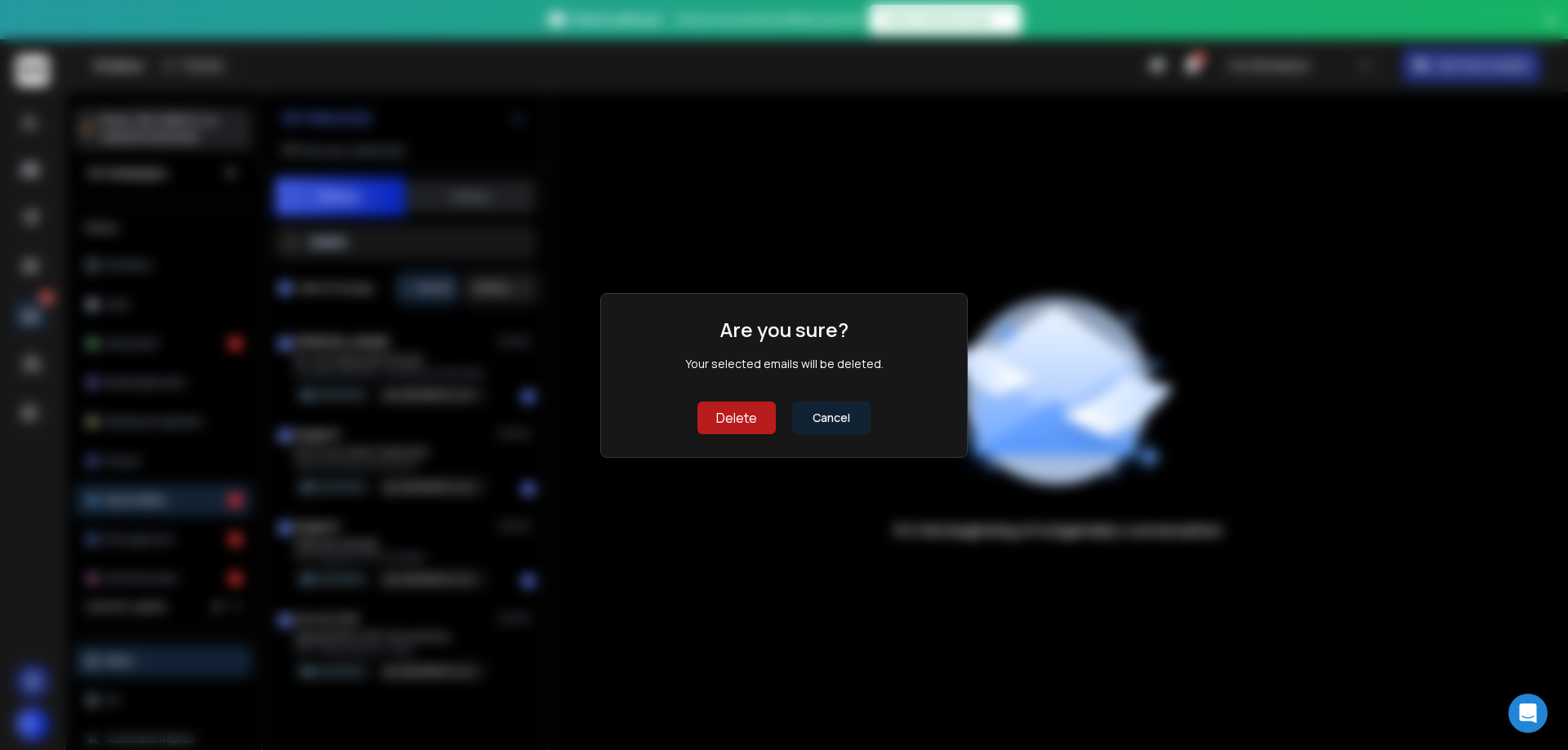
click at [755, 414] on button "Delete" at bounding box center [737, 418] width 78 height 32
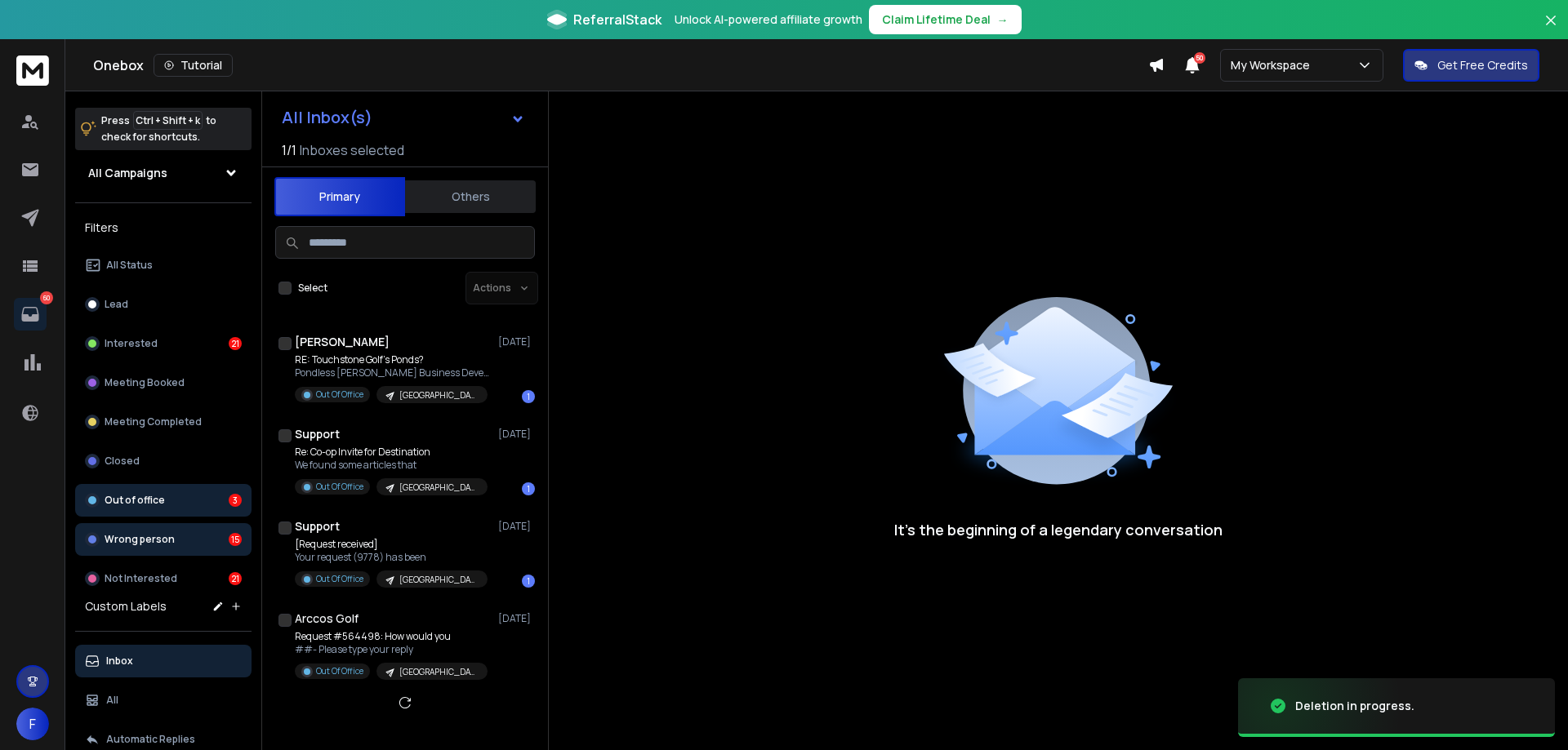
click at [171, 541] on button "Wrong person 15" at bounding box center [163, 539] width 177 height 32
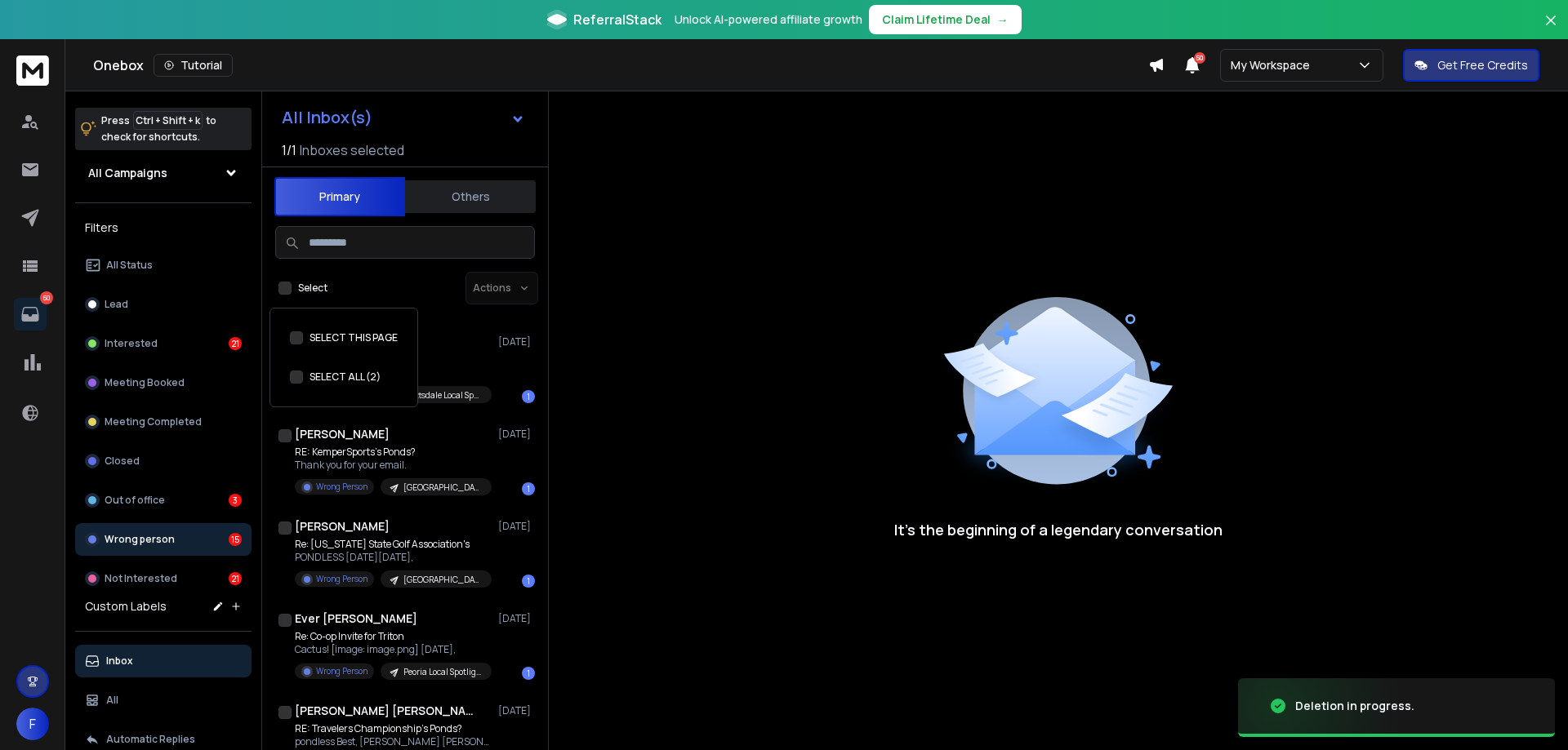
click at [287, 290] on button "SELECT THIS PAGE" at bounding box center [285, 288] width 13 height 13
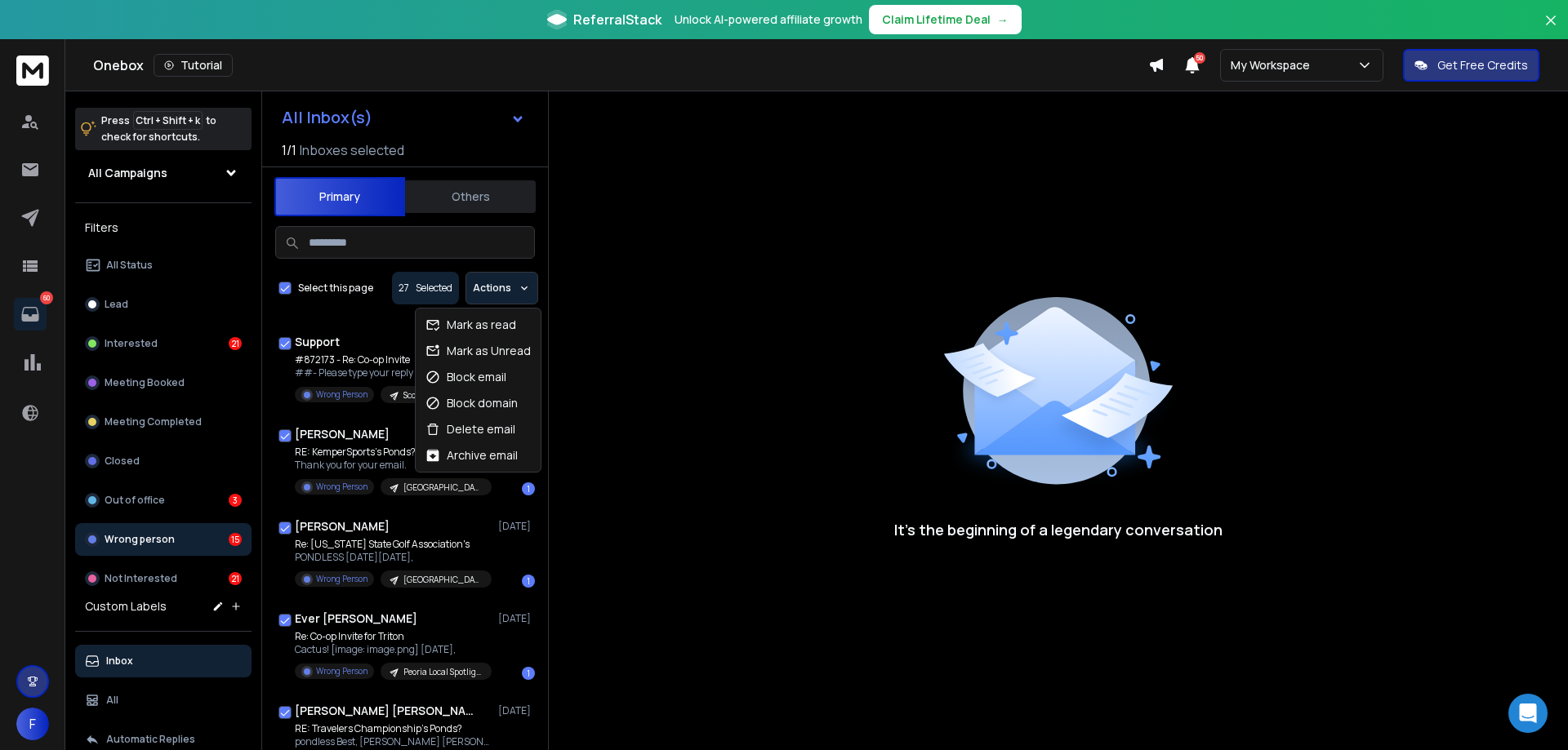
click at [496, 286] on p "Actions" at bounding box center [491, 288] width 38 height 13
click at [495, 424] on div "Delete email" at bounding box center [471, 429] width 90 height 16
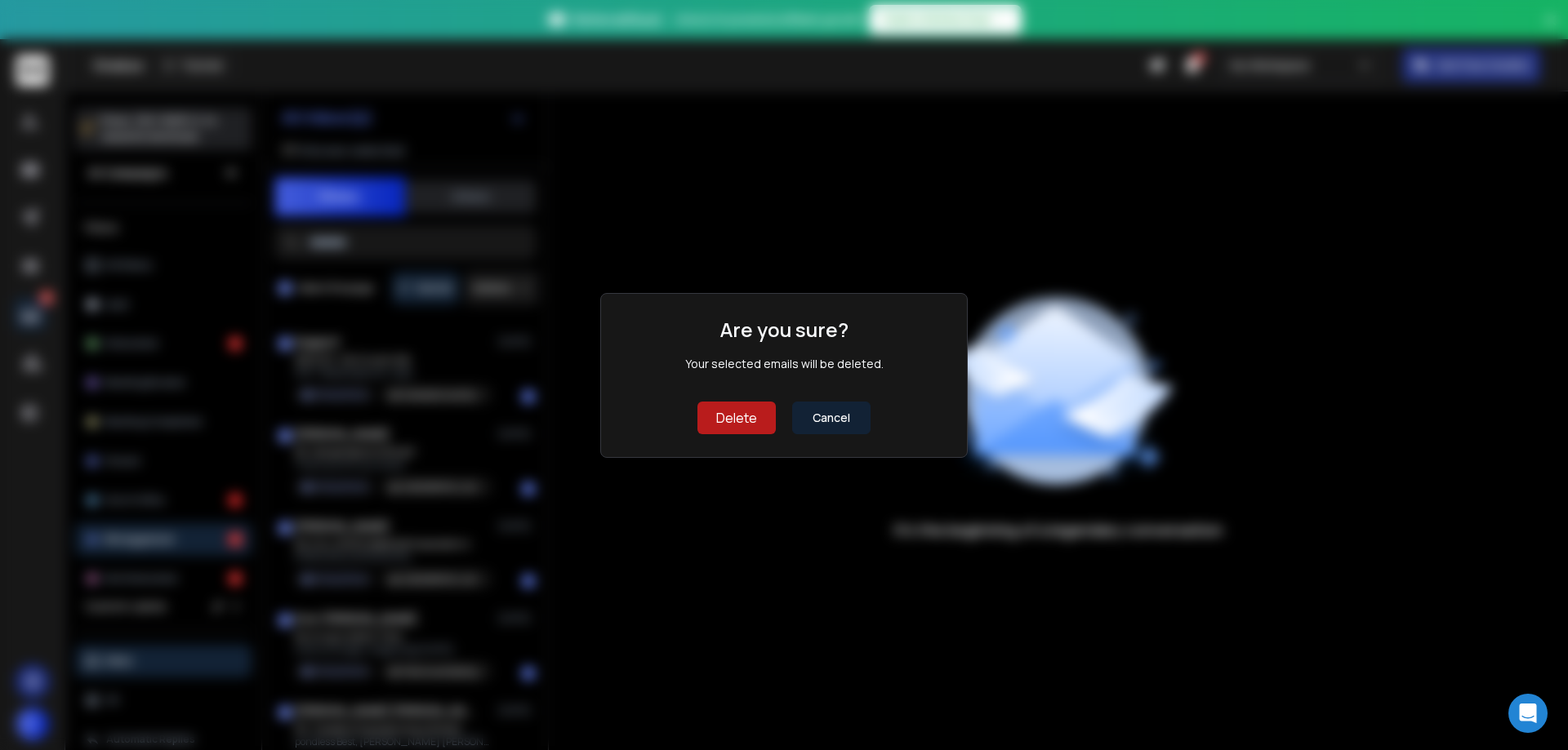
click at [740, 422] on button "Delete" at bounding box center [737, 418] width 78 height 32
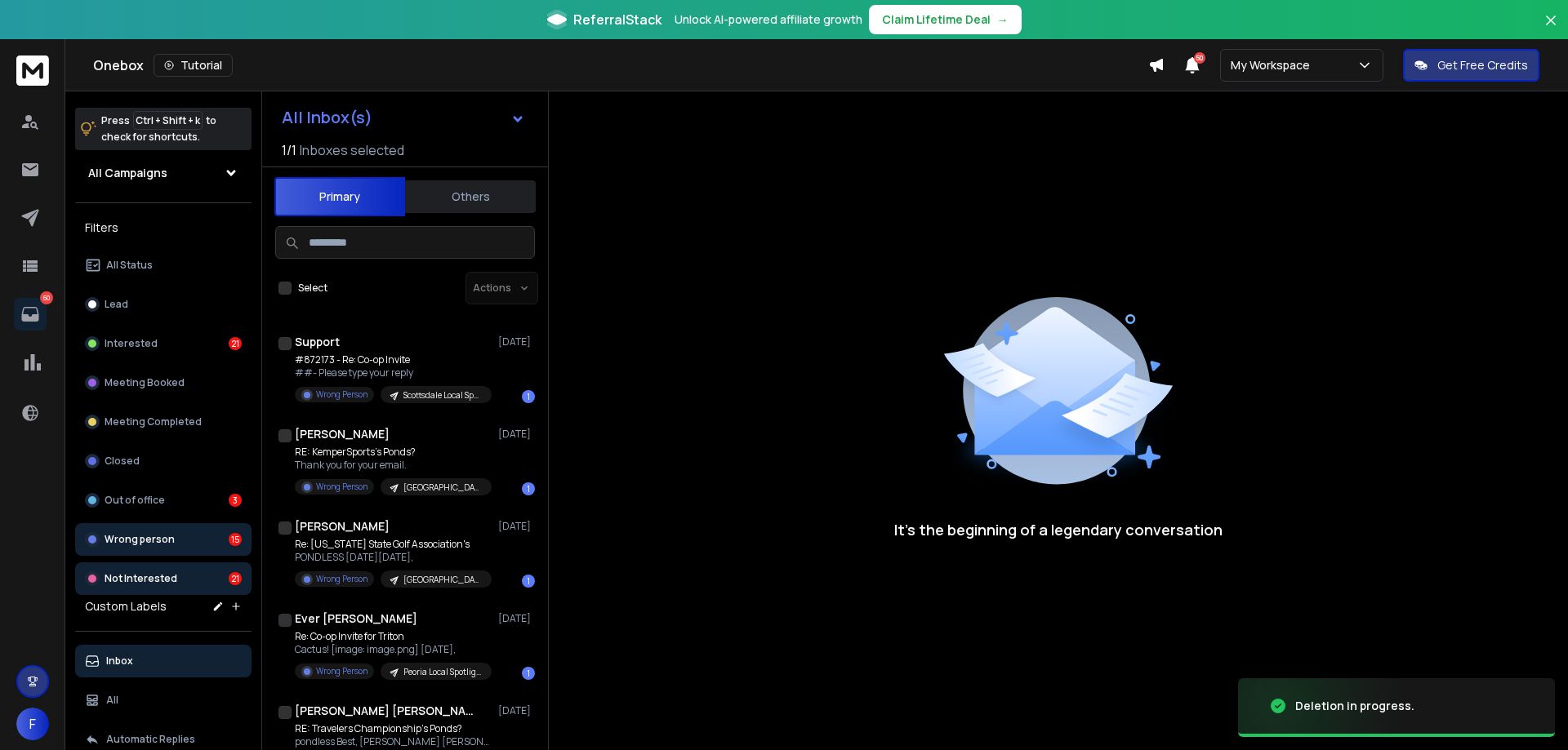
click at [170, 577] on p "Not Interested" at bounding box center [141, 578] width 73 height 13
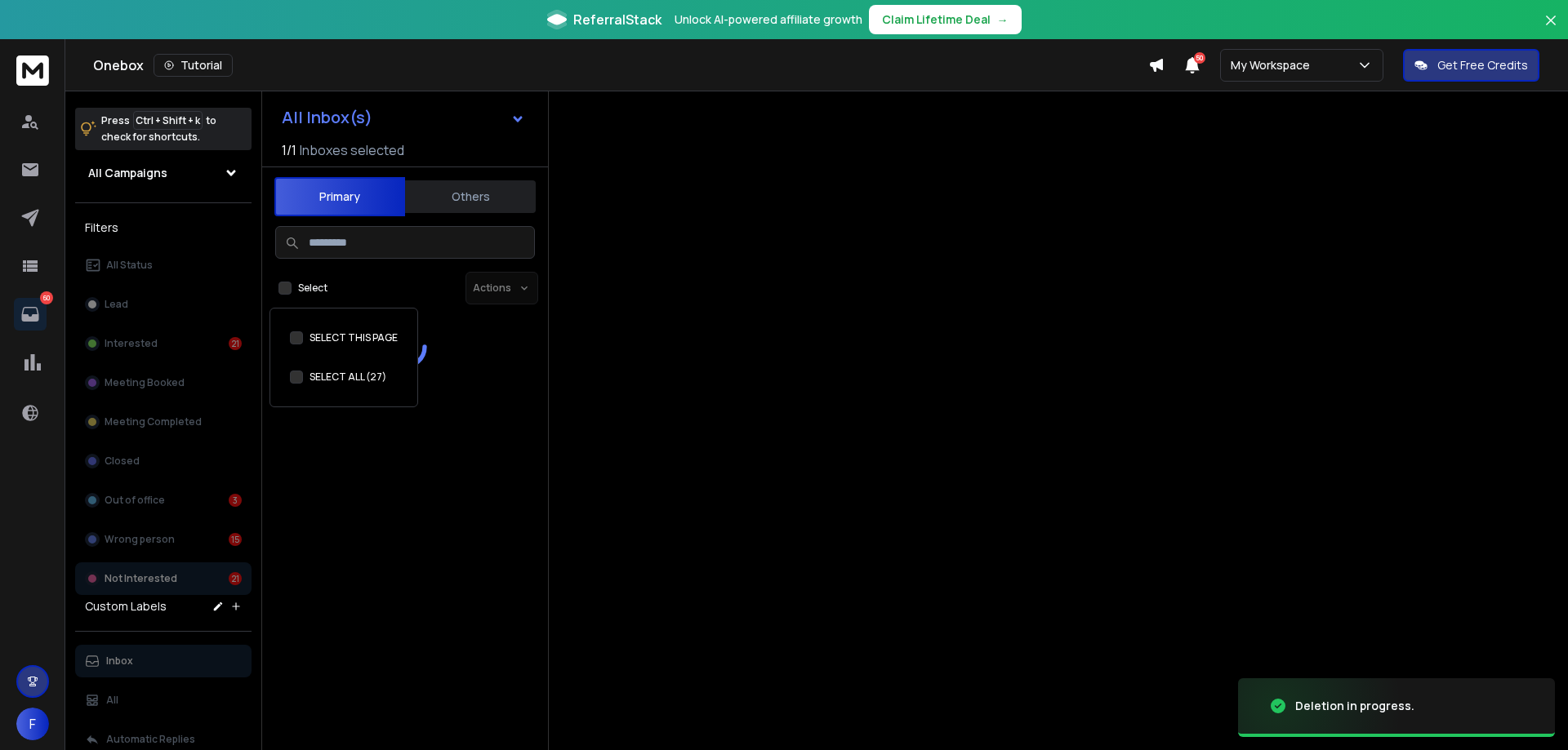
click at [285, 285] on button "SELECT THIS PAGE" at bounding box center [285, 288] width 13 height 13
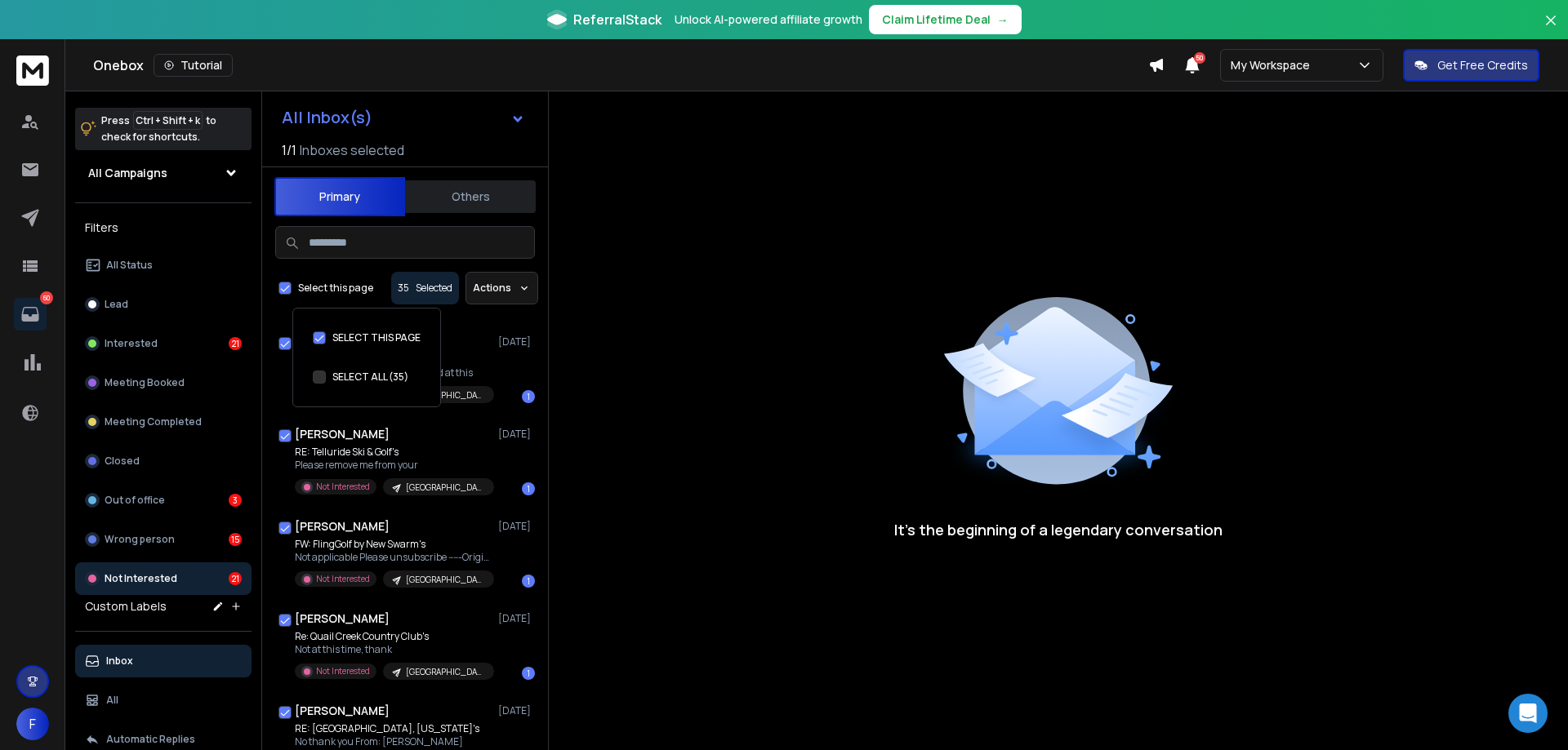
click at [324, 381] on button "SELECT THIS PAGE" at bounding box center [319, 376] width 13 height 13
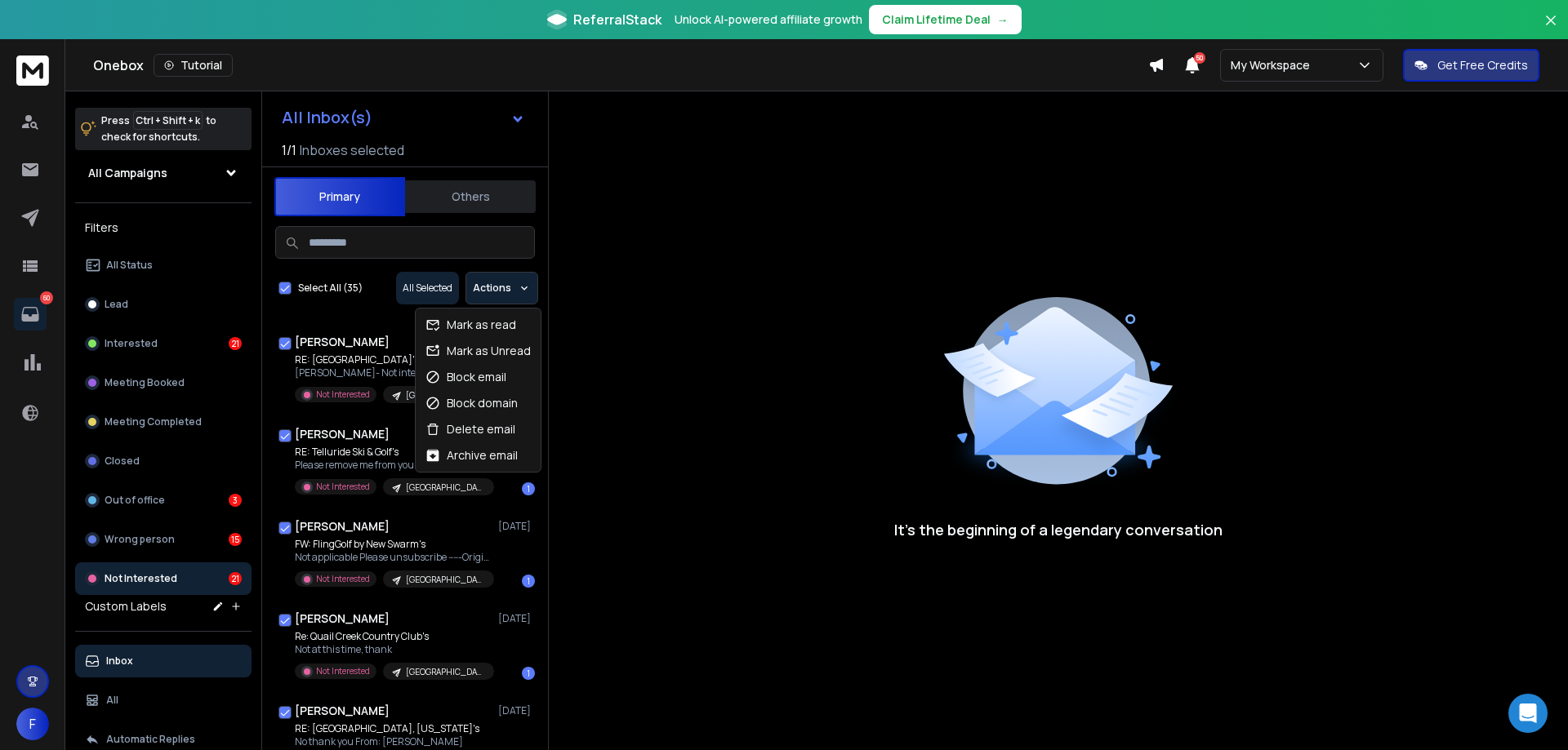
click at [492, 297] on button "Actions" at bounding box center [502, 288] width 73 height 32
click at [484, 422] on div "Delete email" at bounding box center [471, 429] width 90 height 16
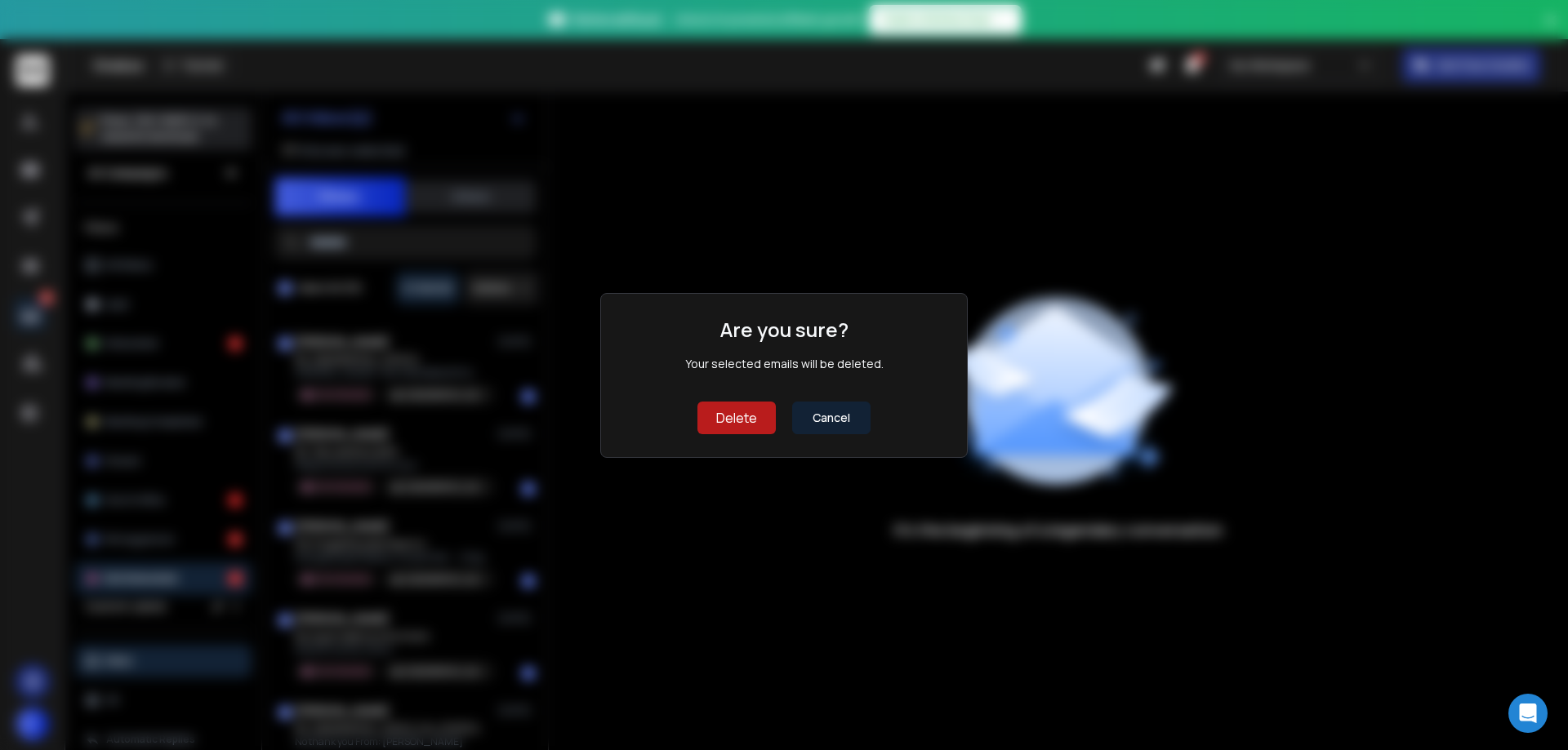
click at [726, 415] on button "Delete" at bounding box center [737, 418] width 78 height 32
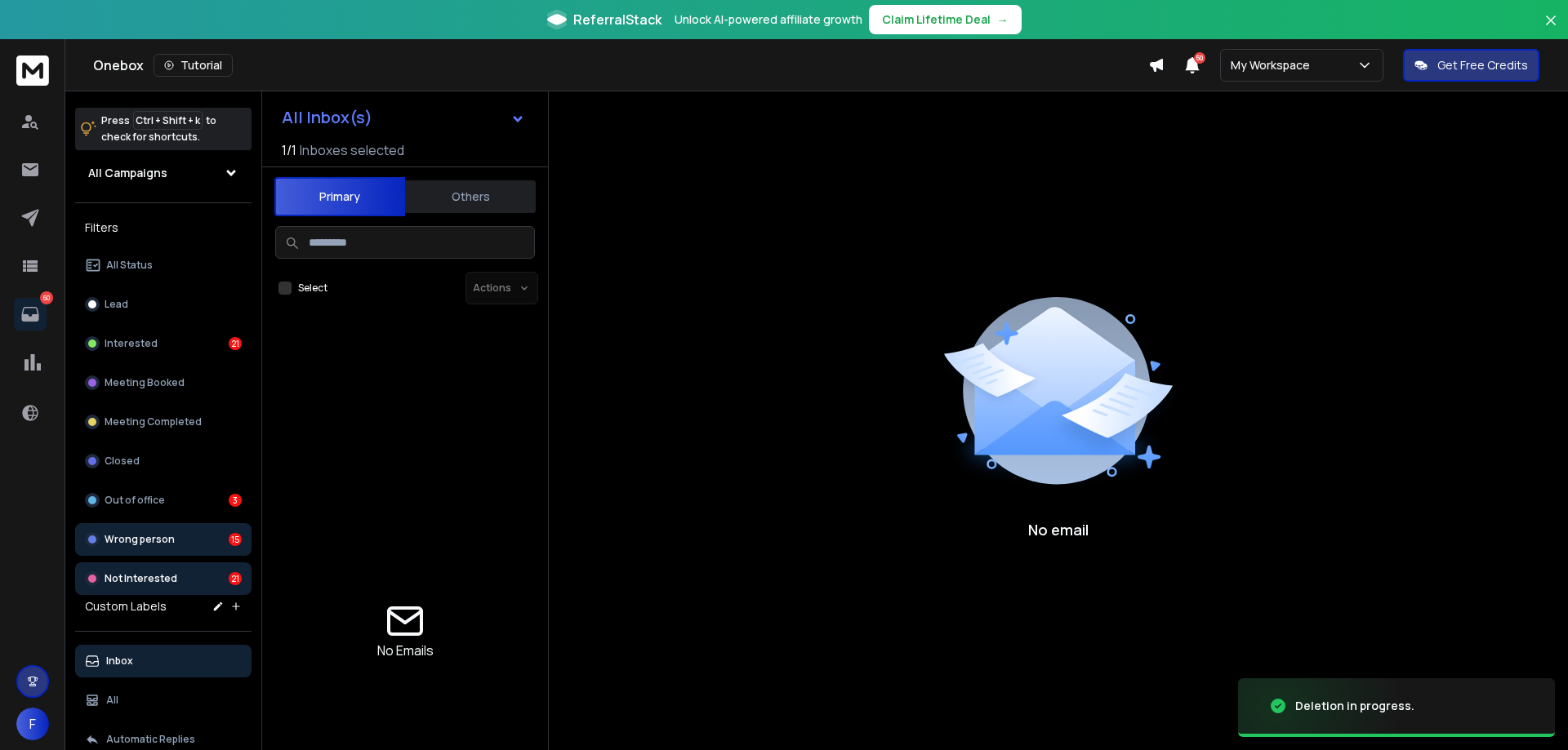
click at [194, 541] on button "Wrong person 15" at bounding box center [163, 539] width 177 height 32
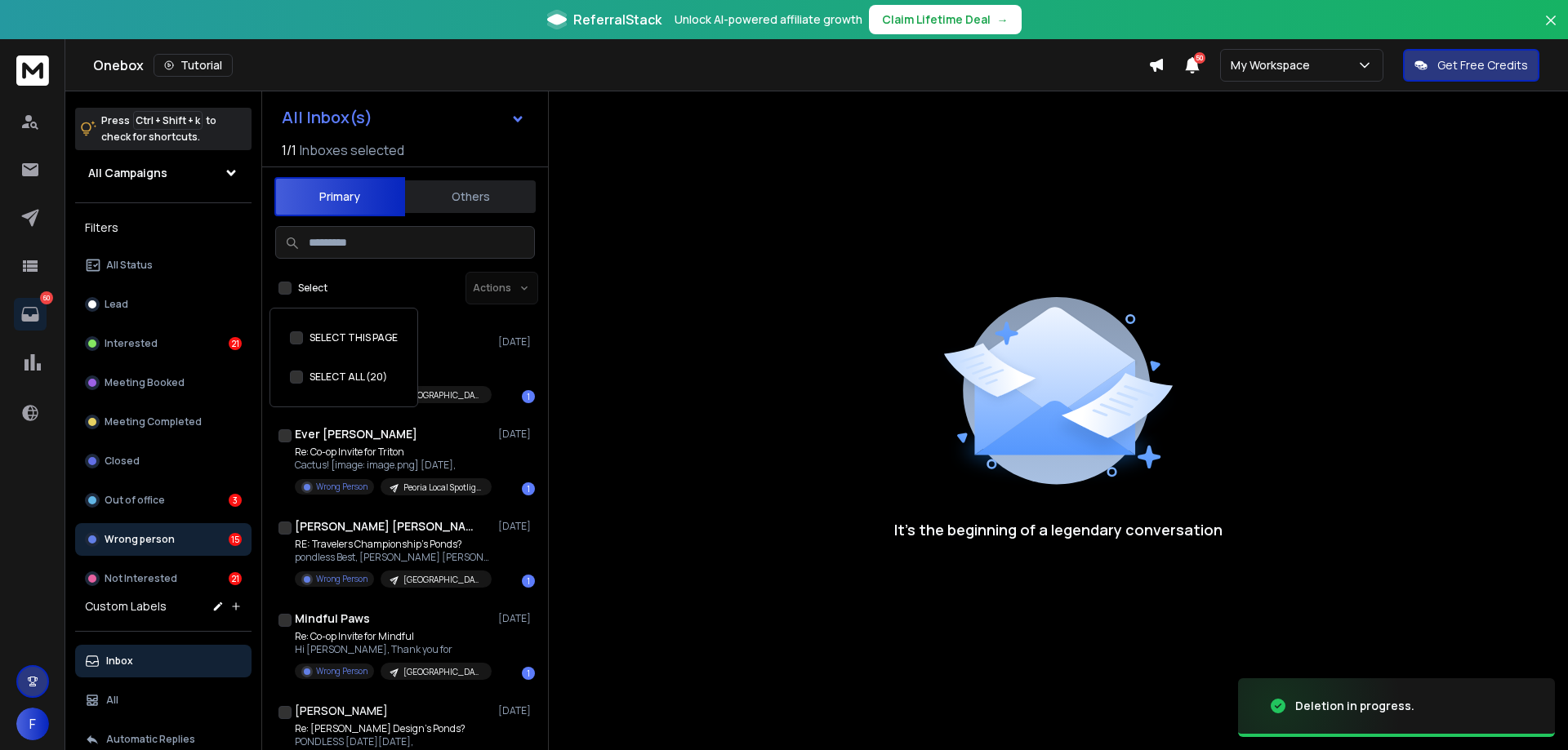
click at [302, 372] on button "SELECT THIS PAGE" at bounding box center [296, 376] width 13 height 13
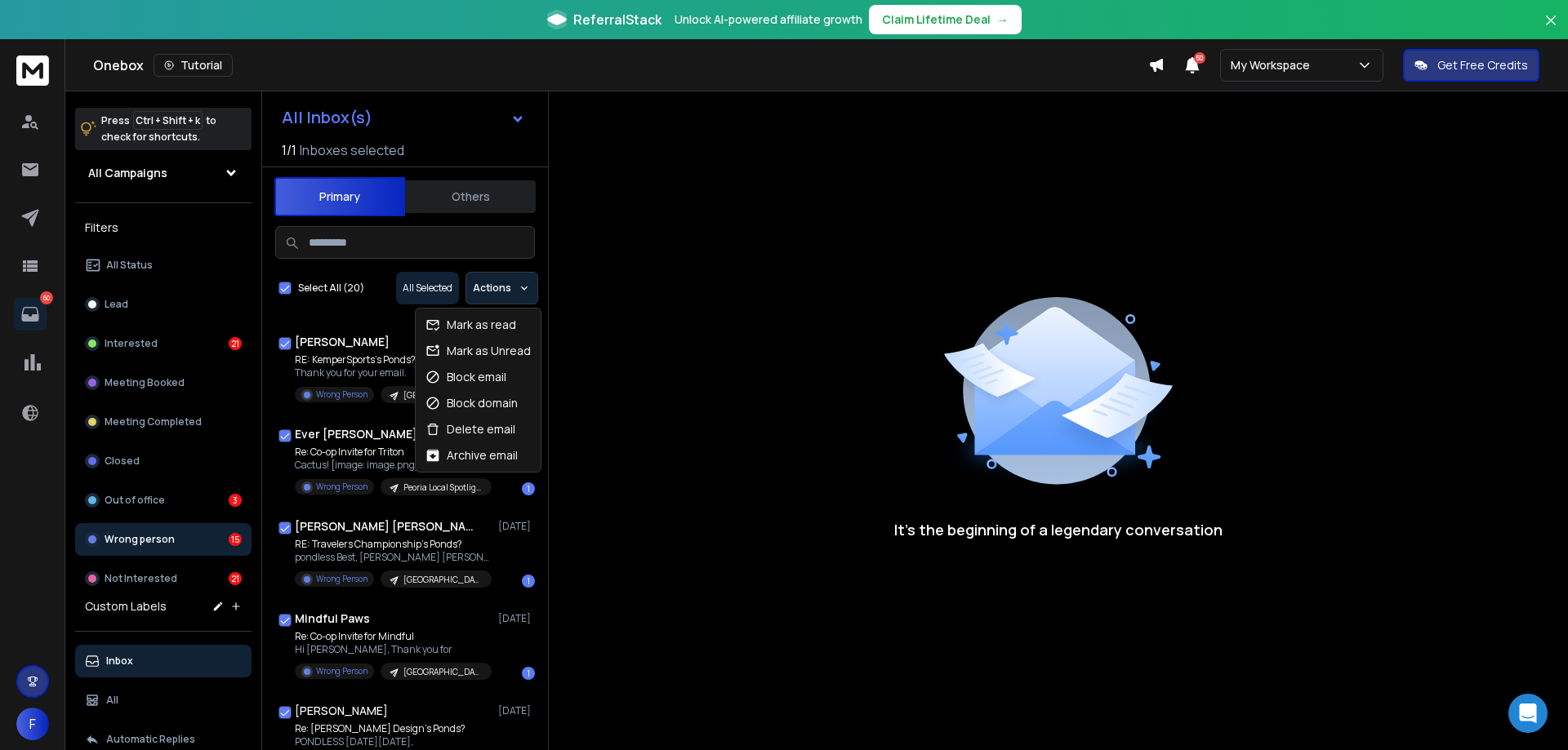
click at [509, 285] on p "Actions" at bounding box center [491, 288] width 38 height 13
click at [490, 428] on div "Delete email" at bounding box center [471, 429] width 90 height 16
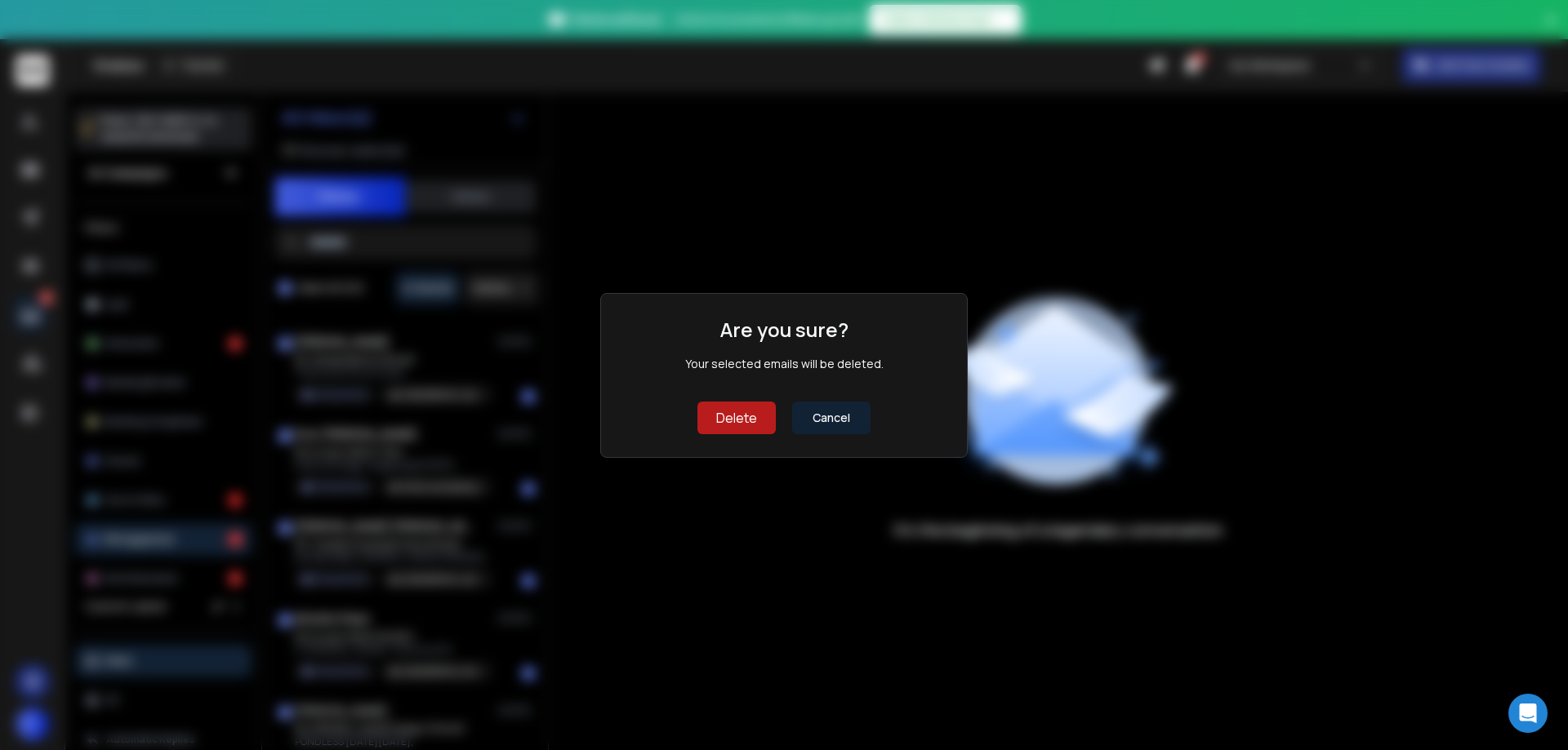
click at [737, 414] on button "Delete" at bounding box center [737, 418] width 78 height 32
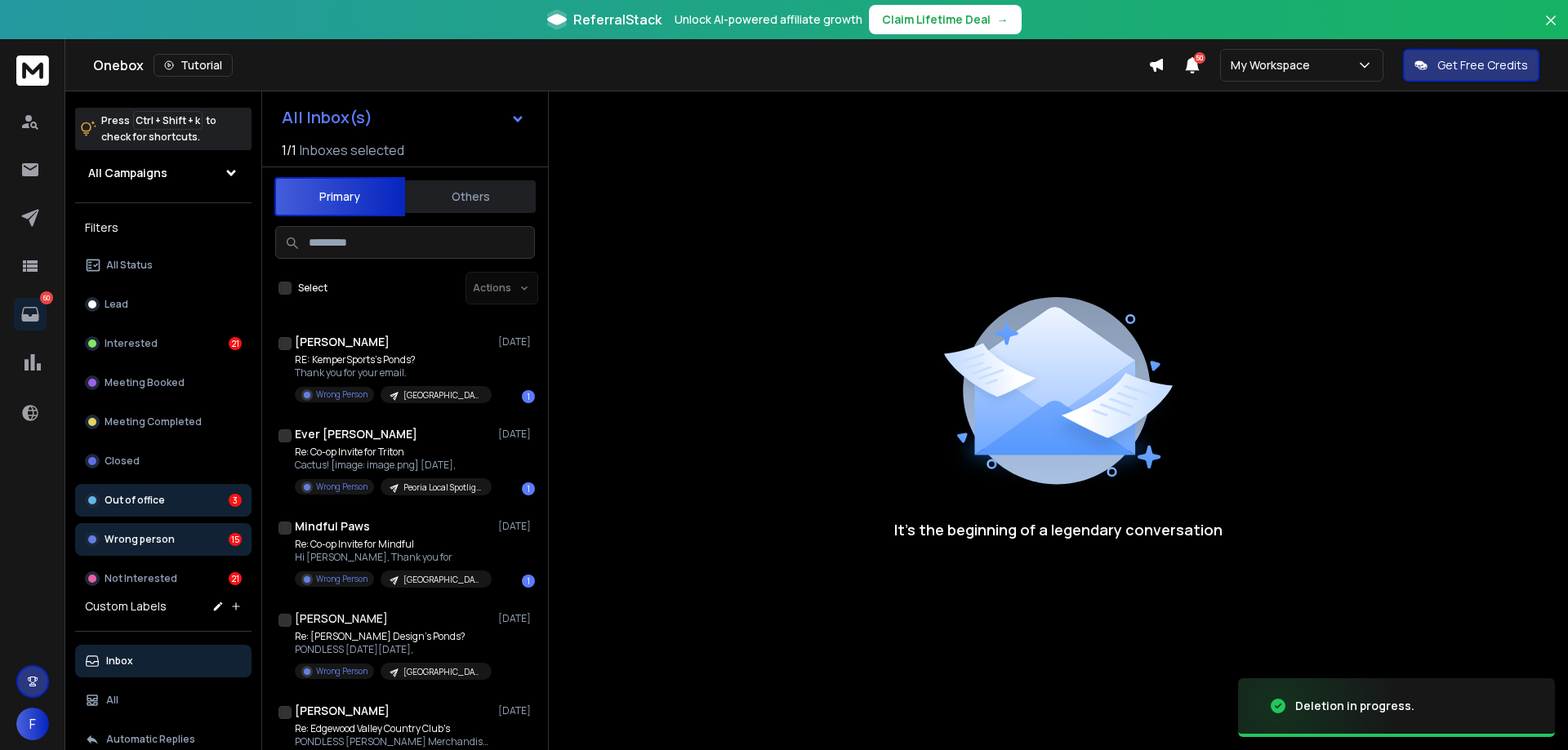
click at [187, 496] on button "Out of office 3" at bounding box center [163, 500] width 177 height 32
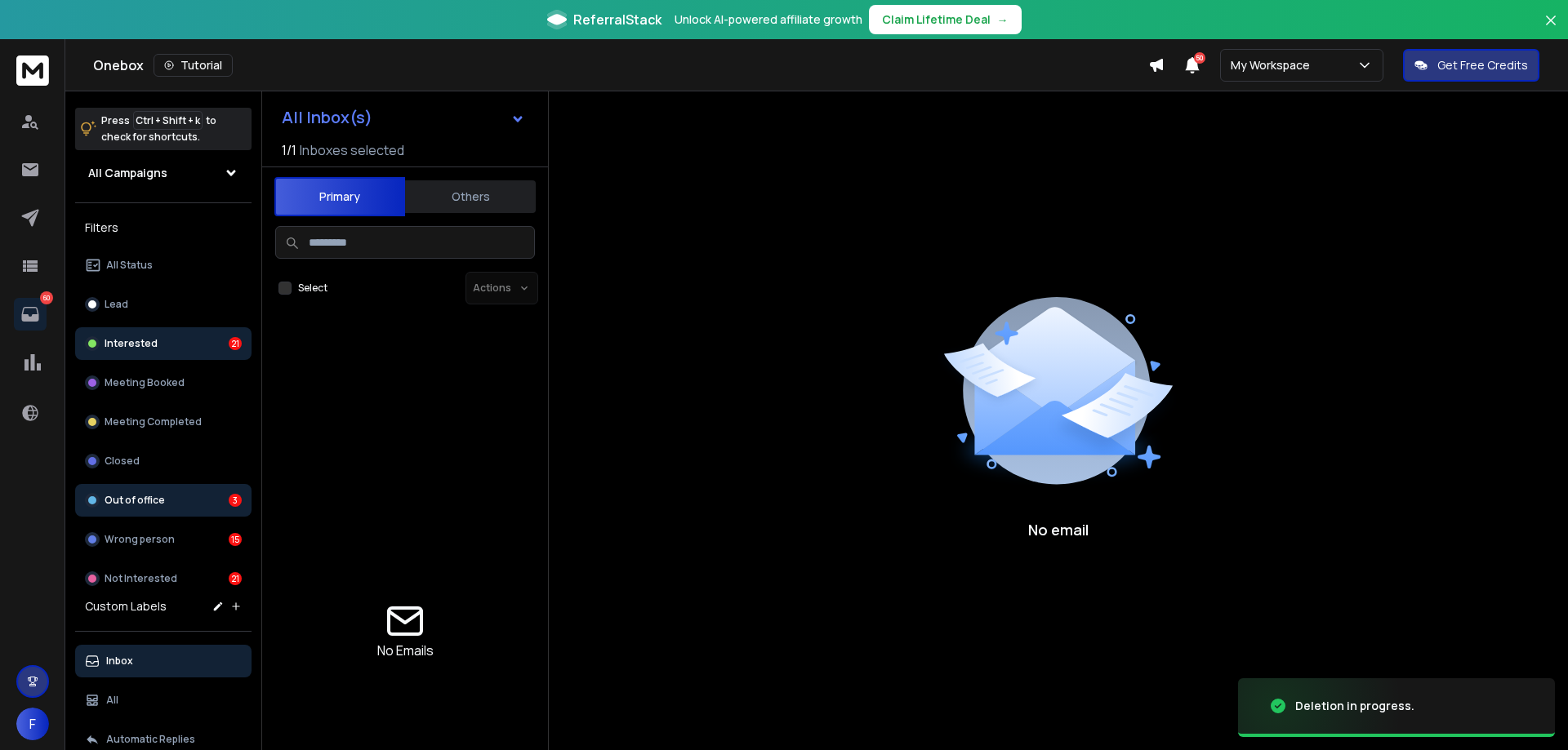
click at [150, 351] on button "Interested 21" at bounding box center [163, 343] width 177 height 32
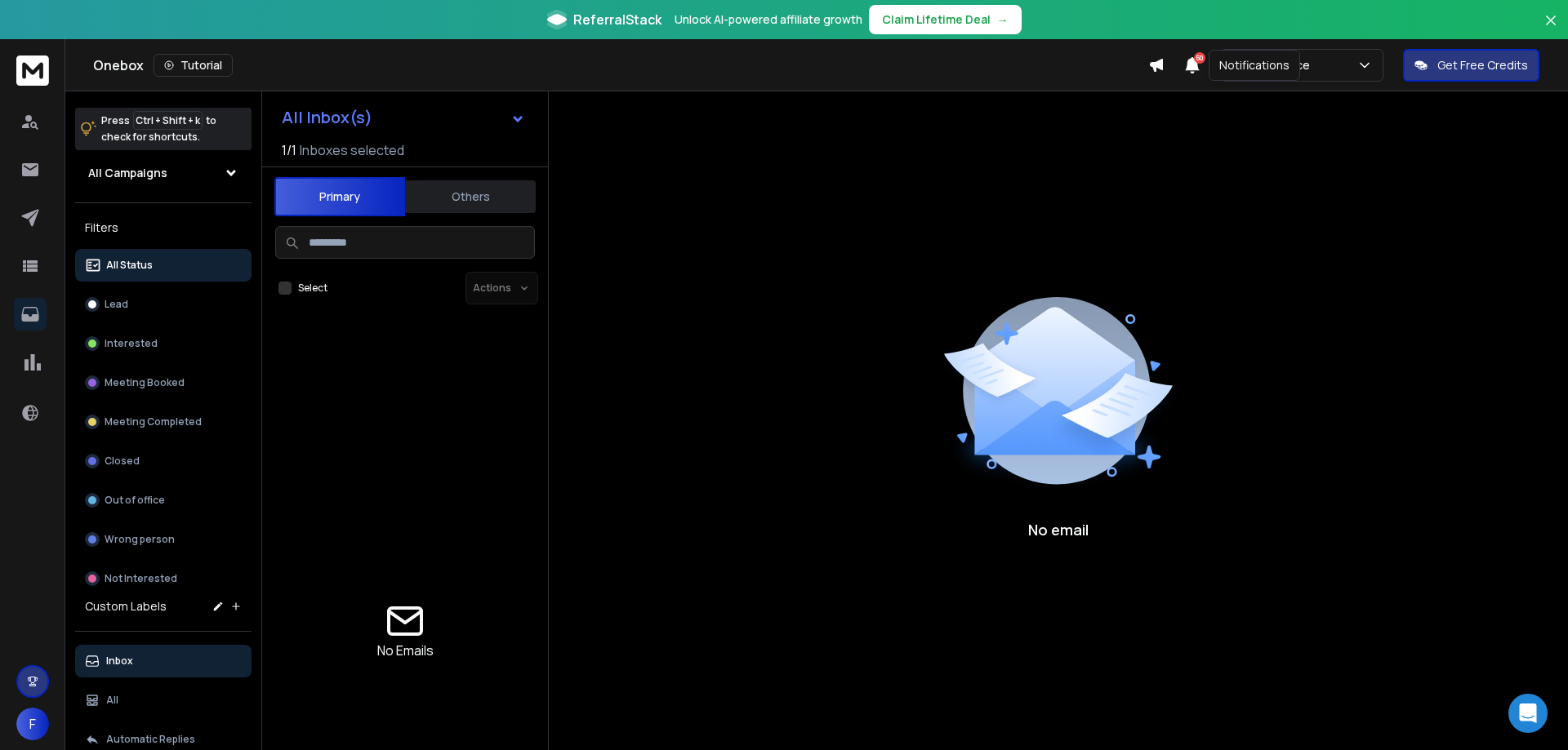
click at [1194, 71] on icon at bounding box center [1192, 65] width 16 height 16
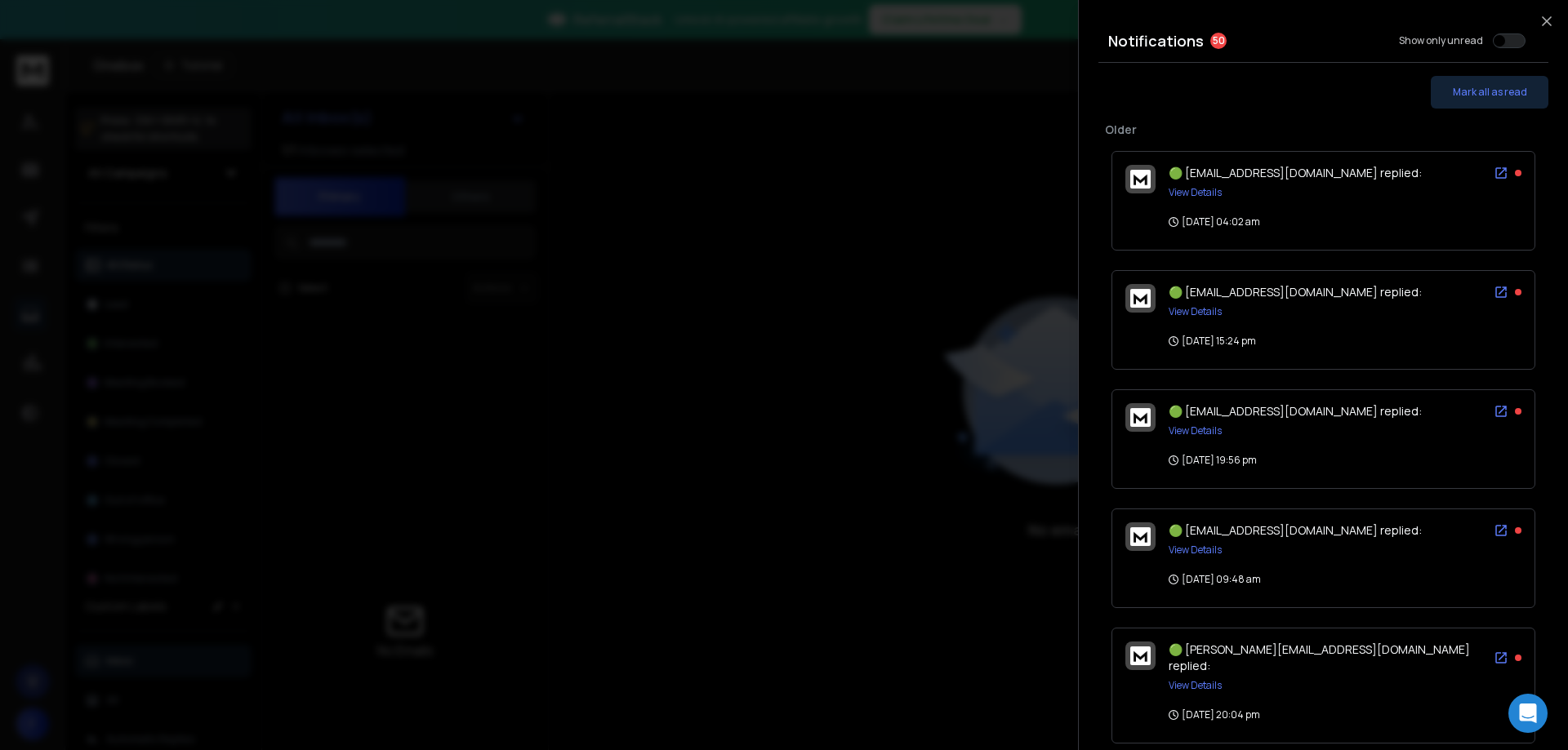
click at [1501, 86] on span "Mark all as read" at bounding box center [1490, 92] width 74 height 13
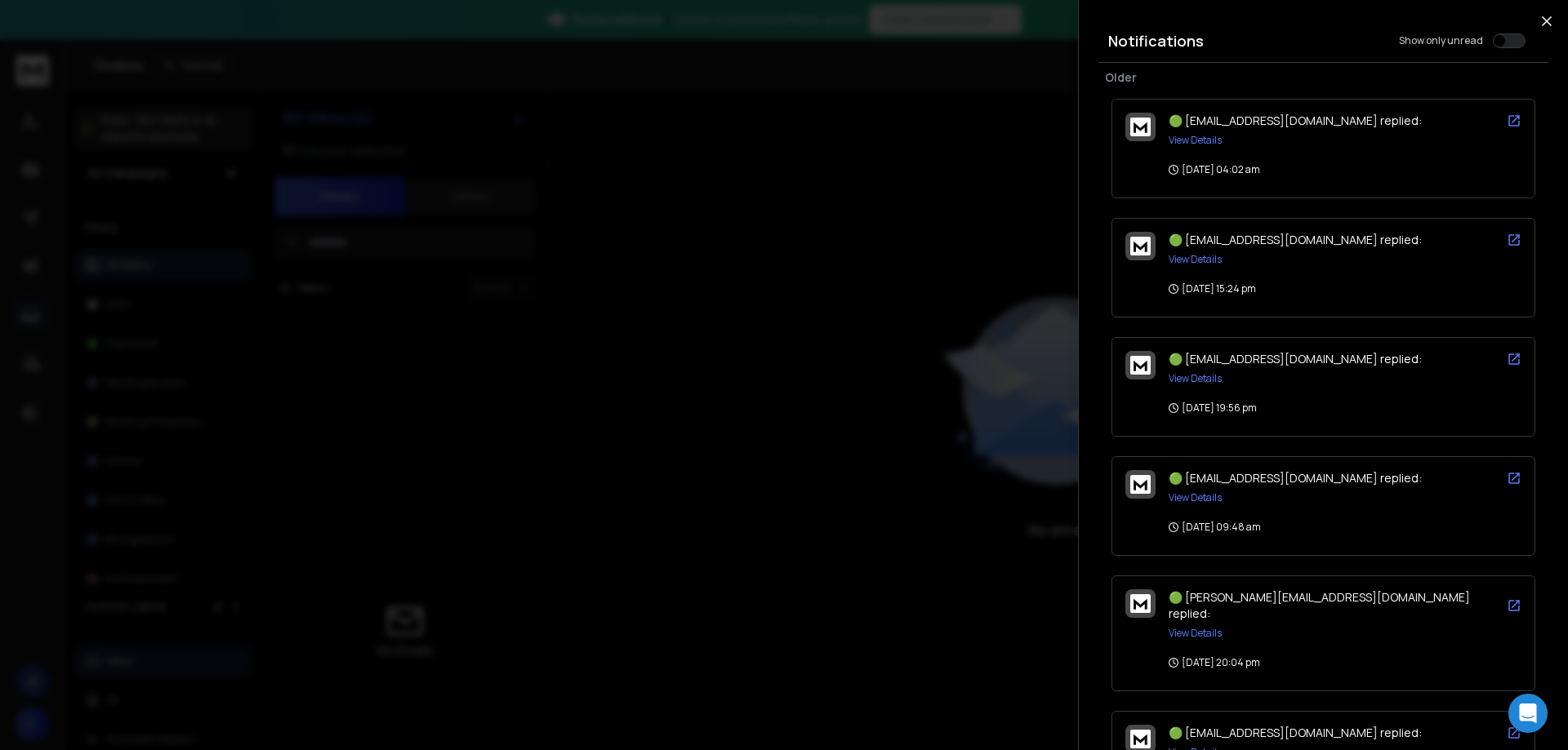
click at [1539, 20] on icon "button" at bounding box center [1547, 20] width 16 height 16
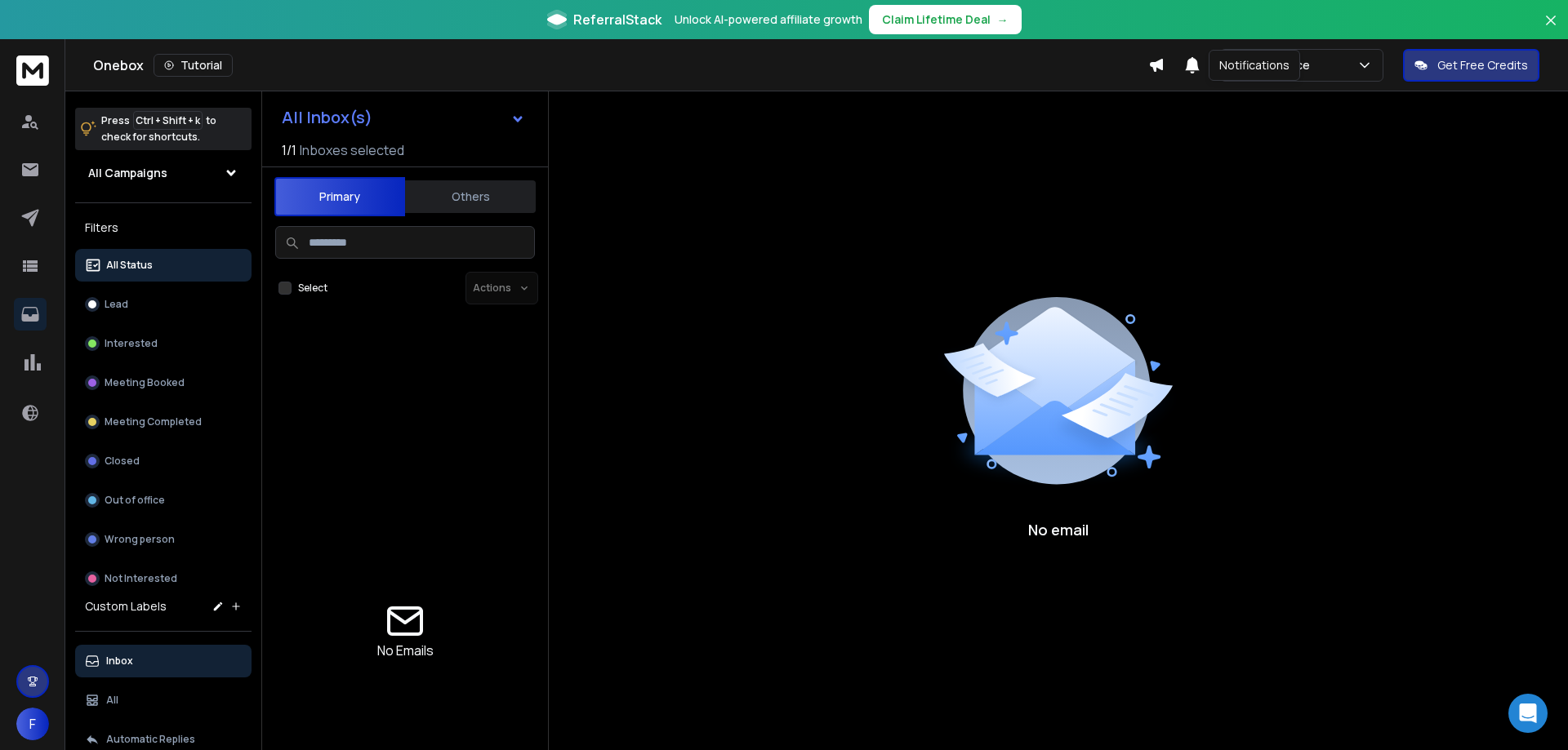
click at [1198, 72] on icon at bounding box center [1192, 64] width 14 height 16
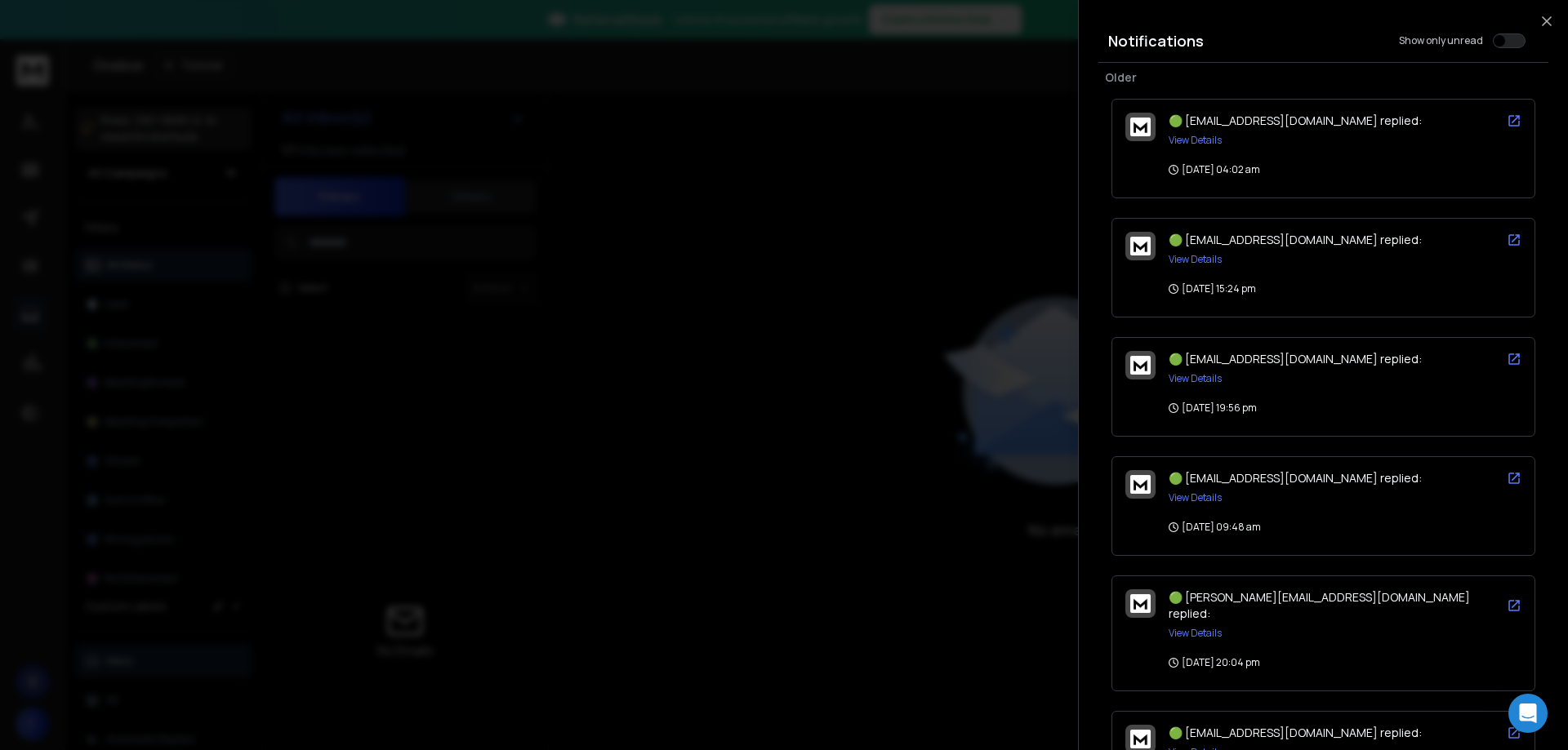
click at [1498, 38] on button "Show only unread" at bounding box center [1509, 40] width 32 height 14
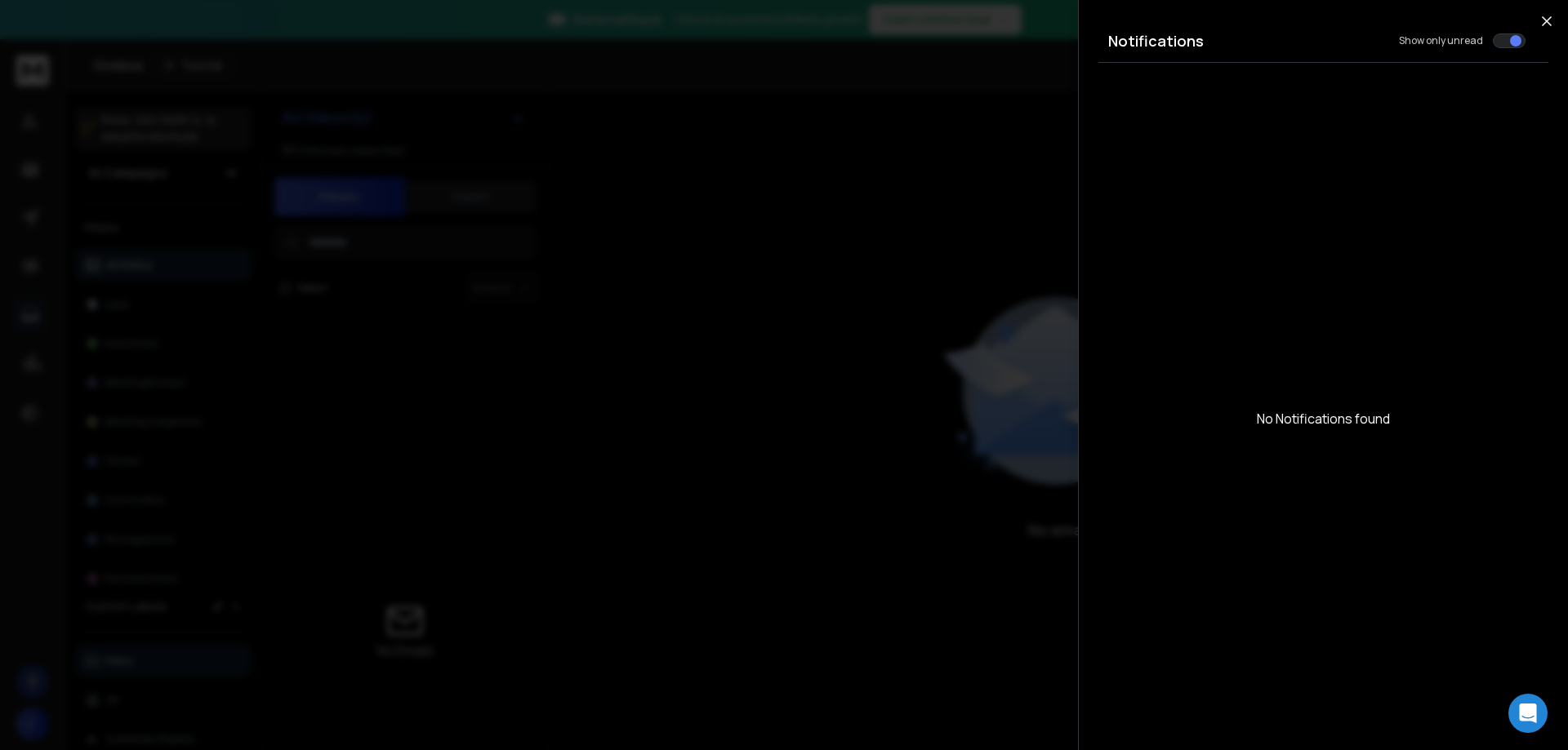
click at [1542, 19] on icon "button" at bounding box center [1547, 20] width 16 height 16
